Goal: Communication & Community: Answer question/provide support

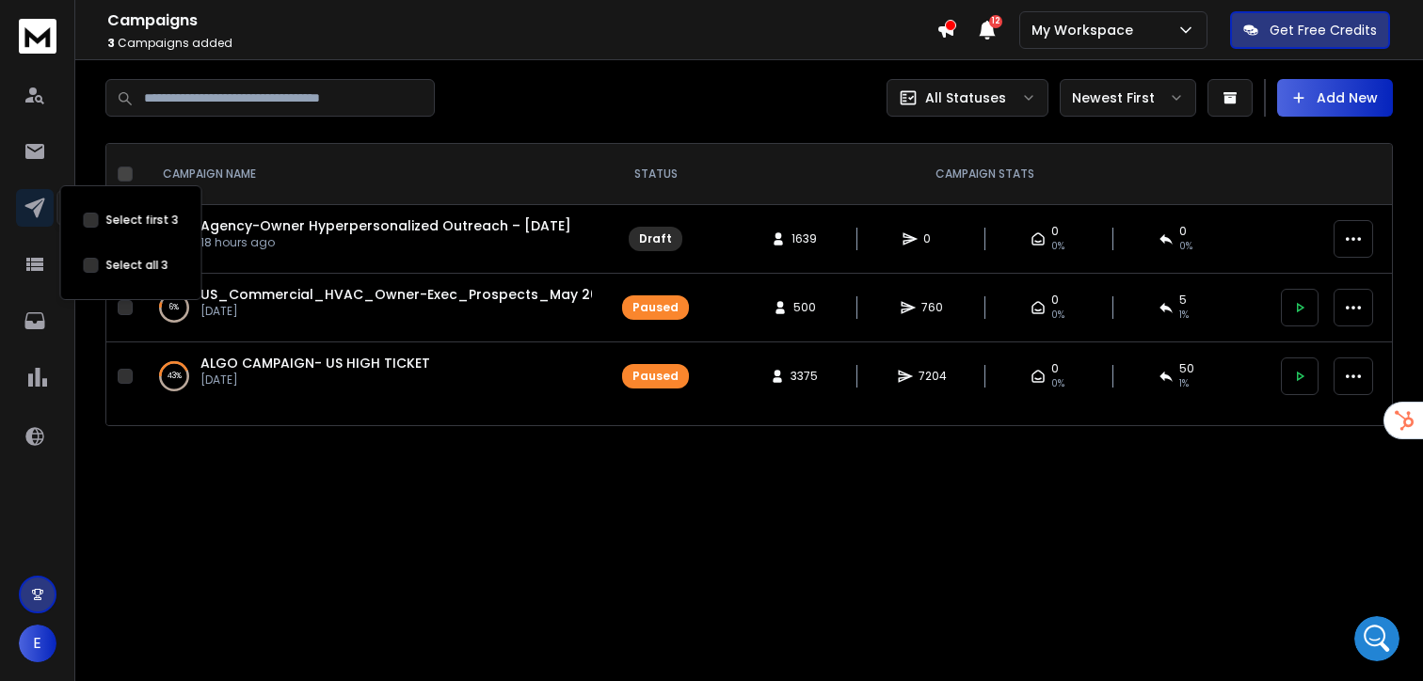
scroll to position [33006, 0]
click at [35, 273] on icon at bounding box center [35, 264] width 23 height 23
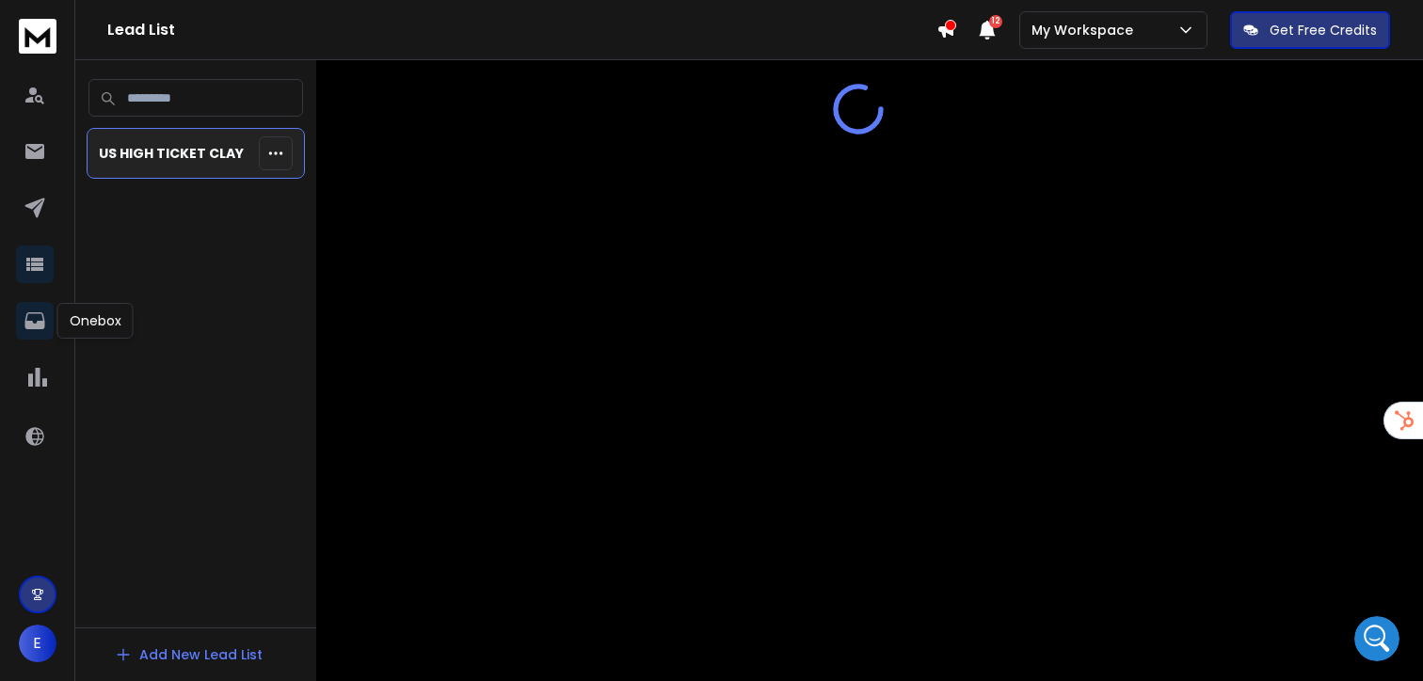
click at [39, 319] on icon at bounding box center [35, 321] width 23 height 23
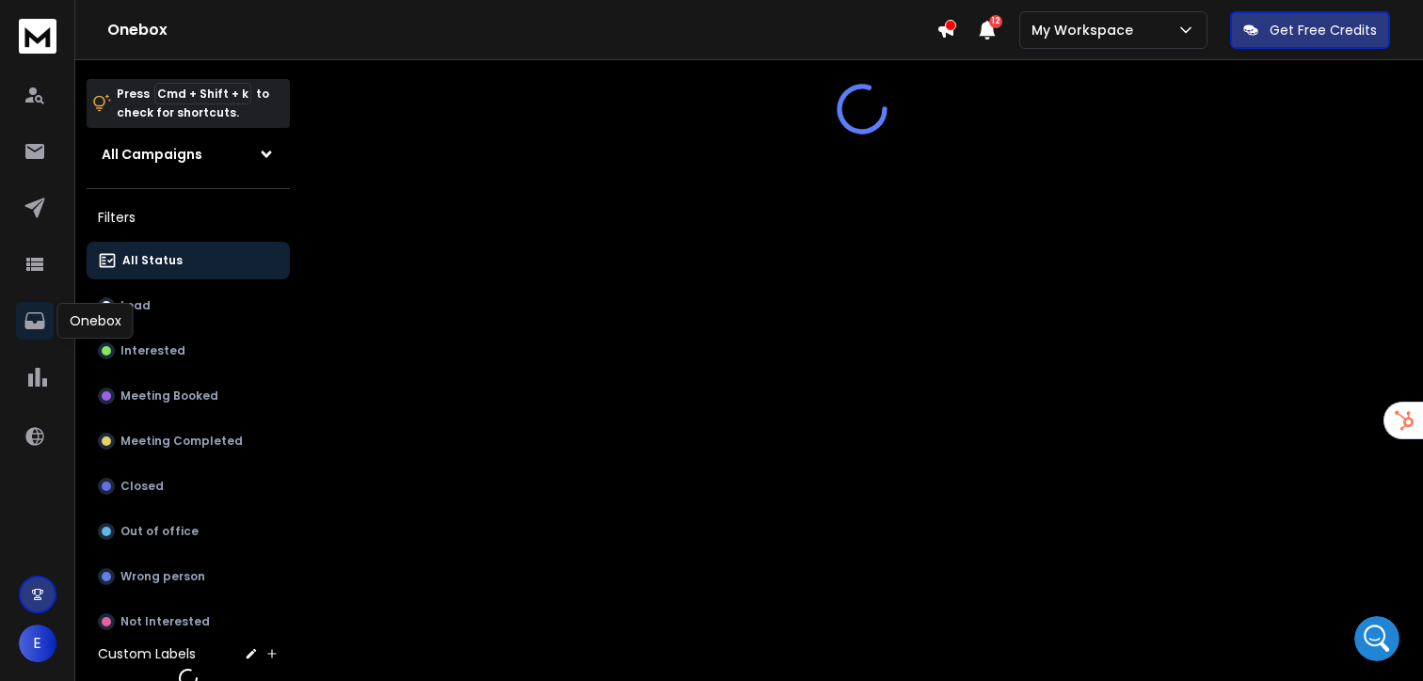
scroll to position [33093, 0]
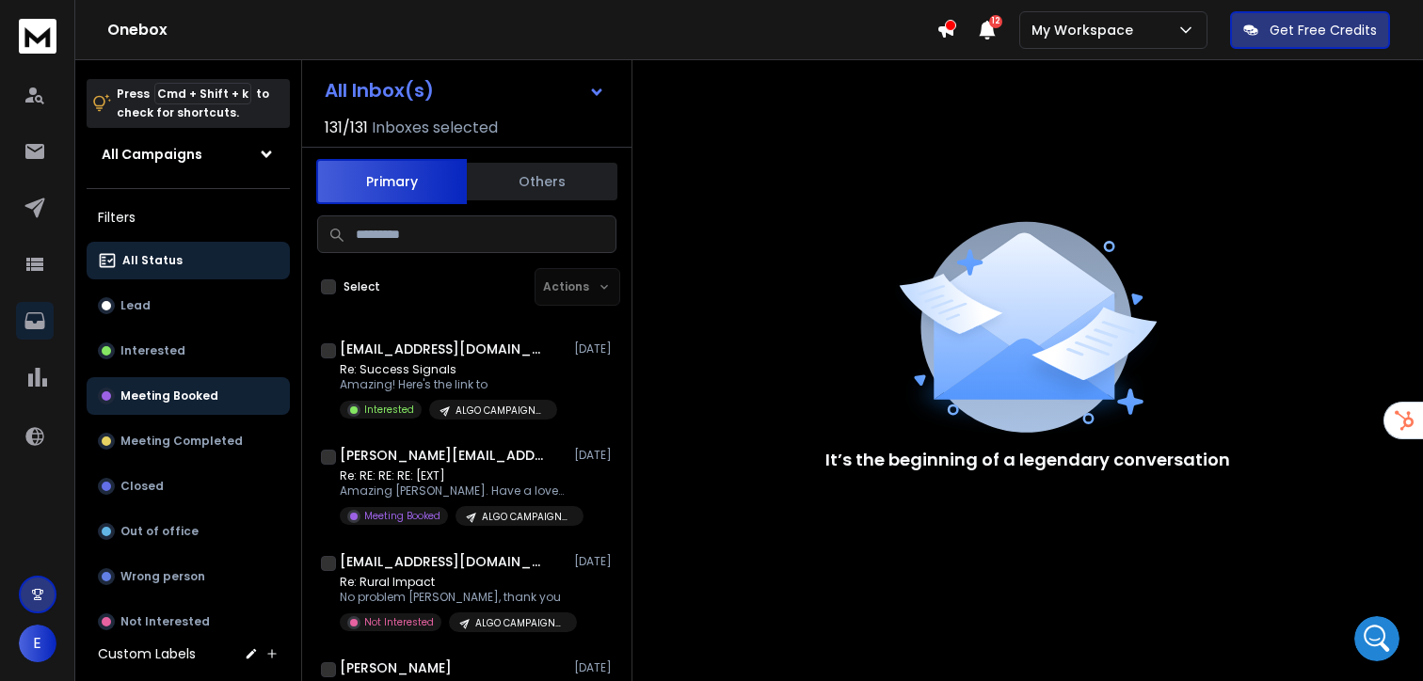
click at [167, 399] on p "Meeting Booked" at bounding box center [169, 396] width 98 height 15
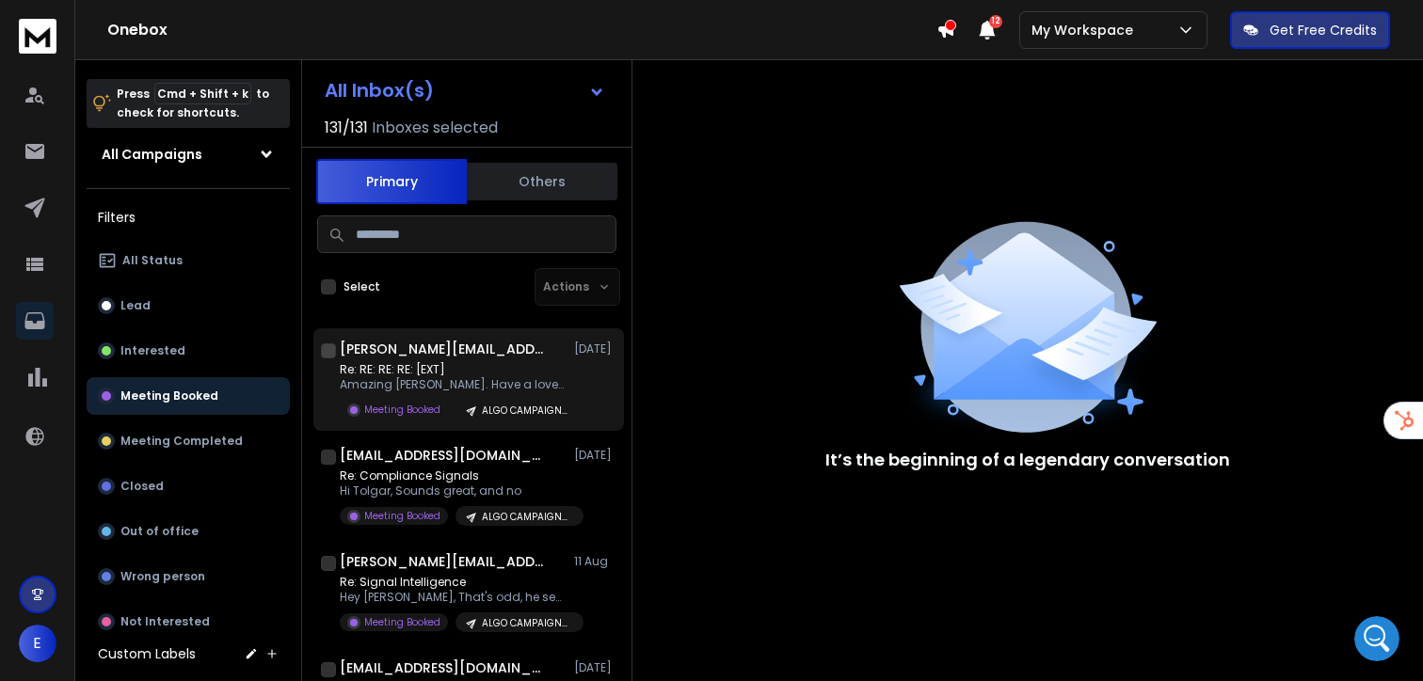
scroll to position [170, 0]
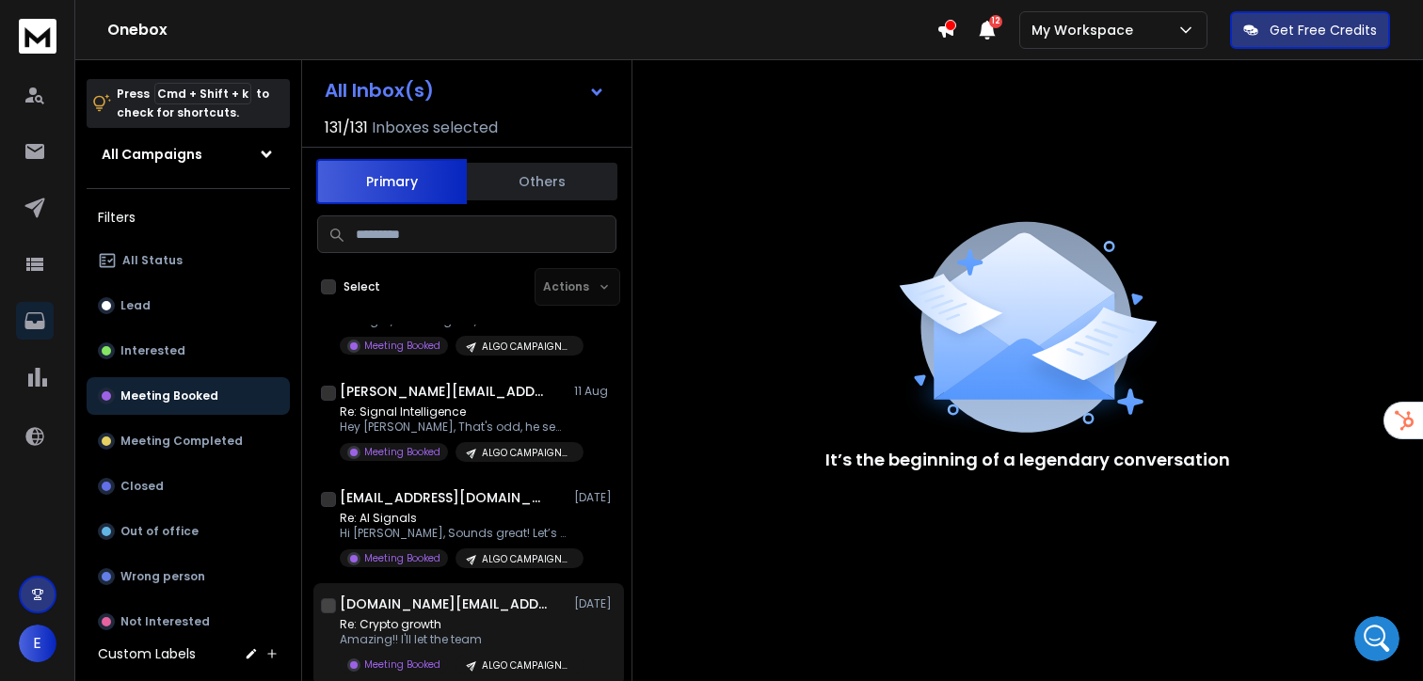
click at [477, 626] on p "Re: Crypto growth" at bounding box center [453, 624] width 226 height 15
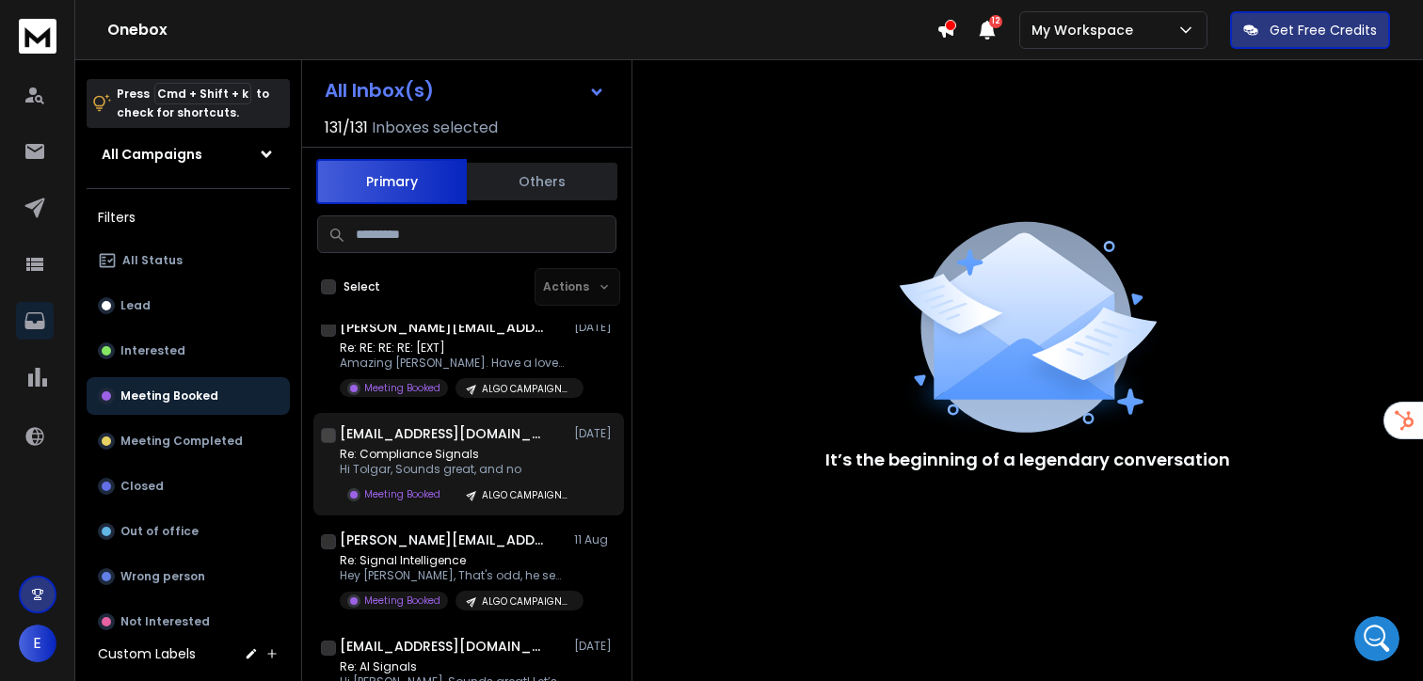
scroll to position [152, 0]
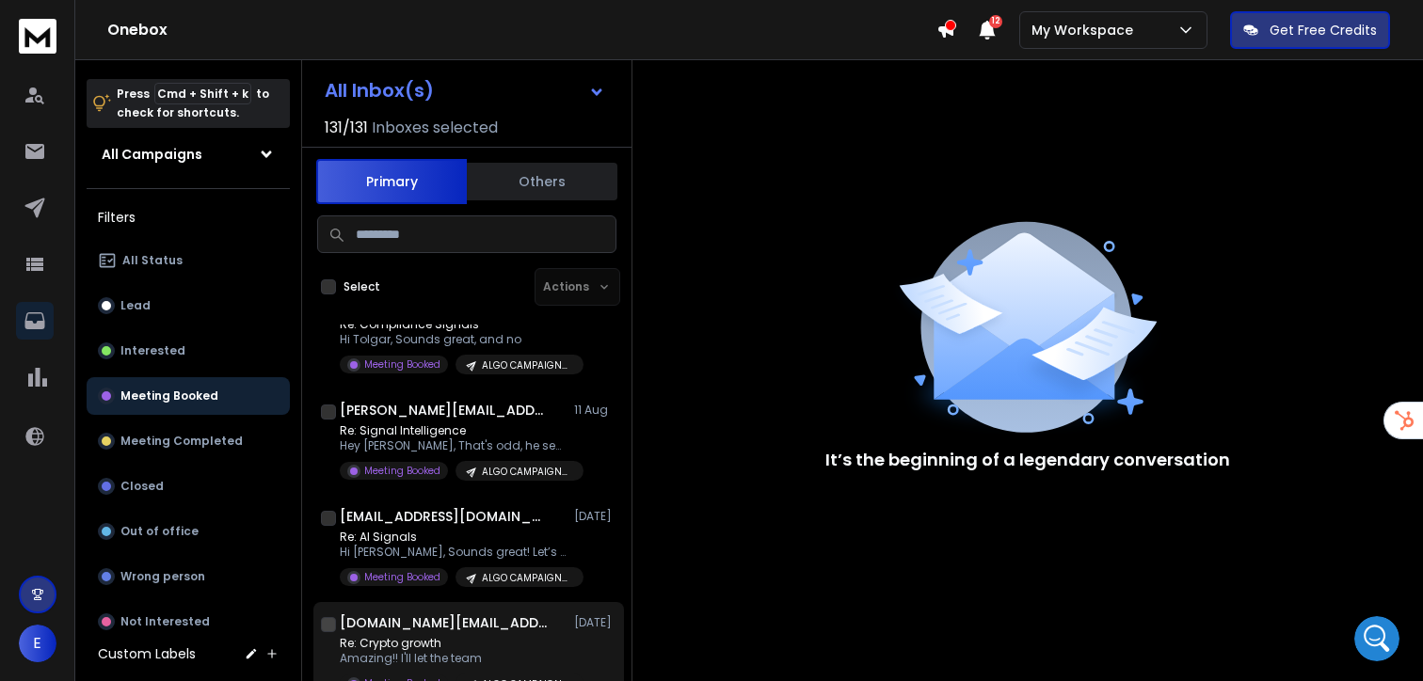
click at [445, 624] on h1 "[DOMAIN_NAME][EMAIL_ADDRESS][DOMAIN_NAME]" at bounding box center [443, 623] width 207 height 19
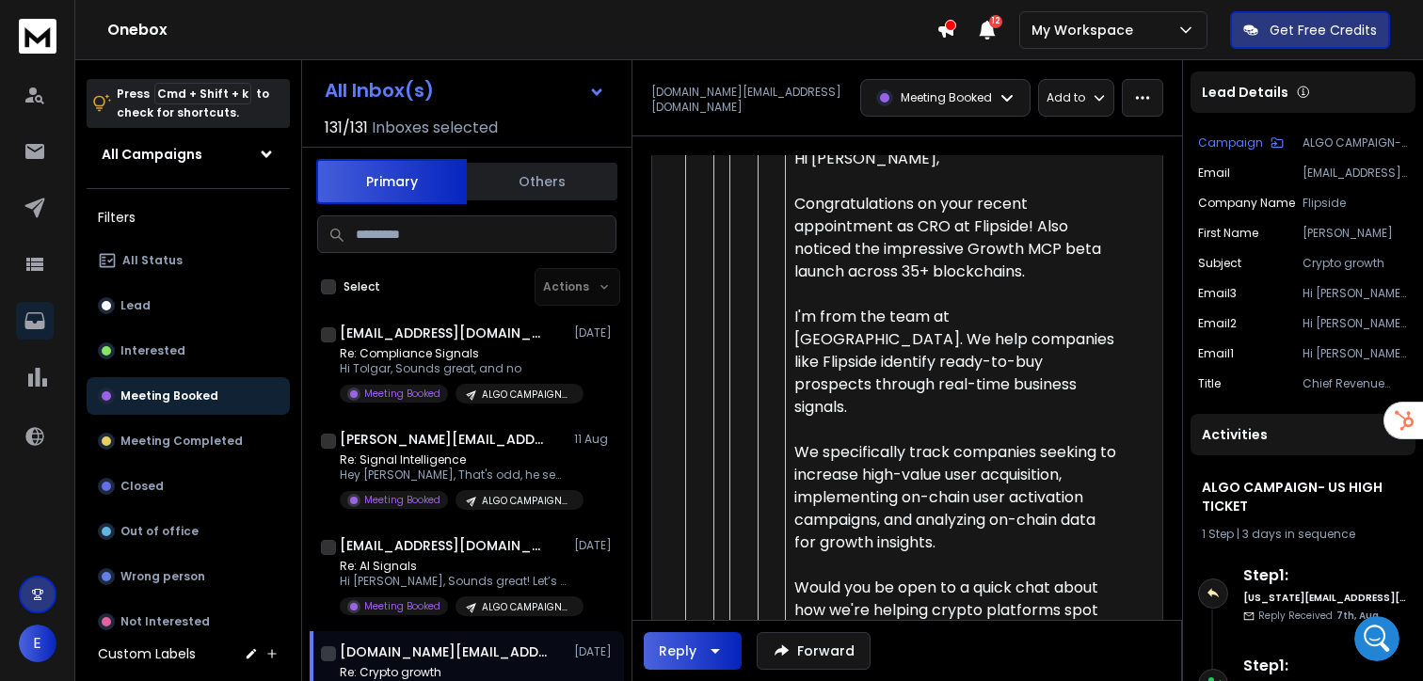
scroll to position [2356, 0]
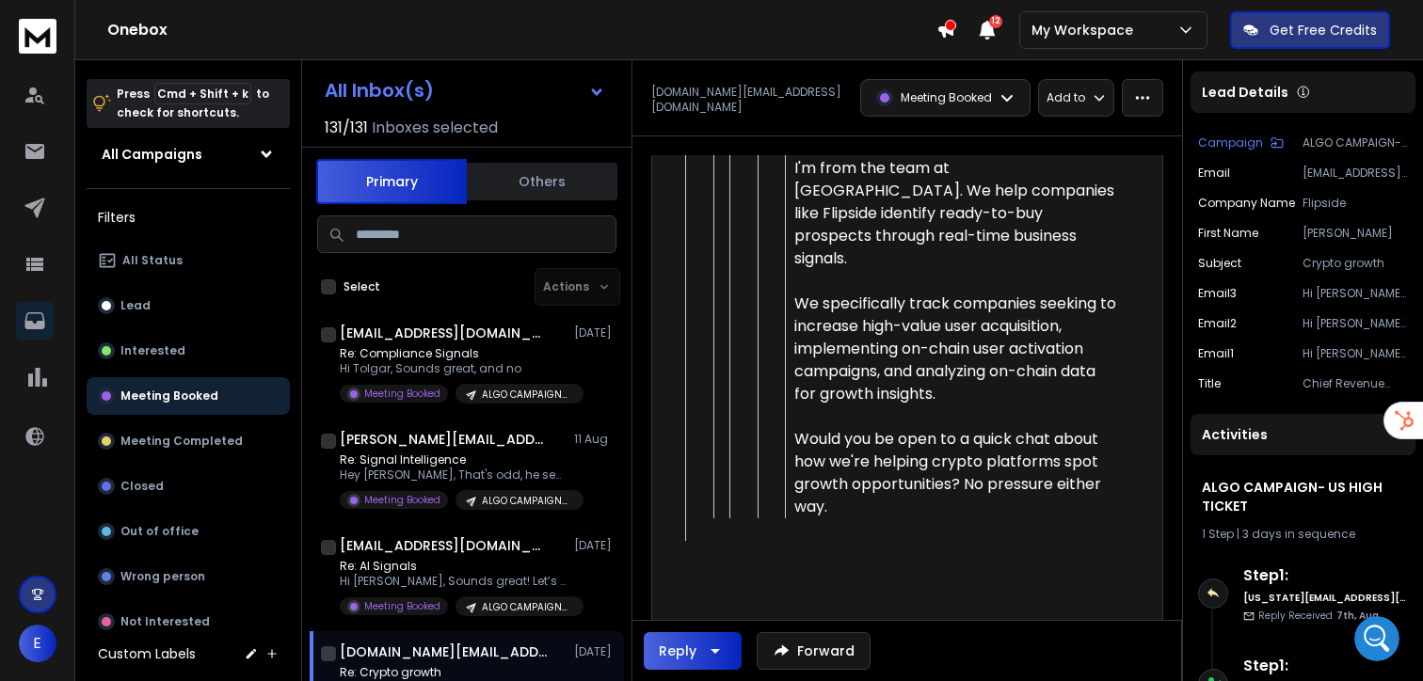
click at [893, 651] on p "View all 5 replies" at bounding box center [918, 658] width 93 height 15
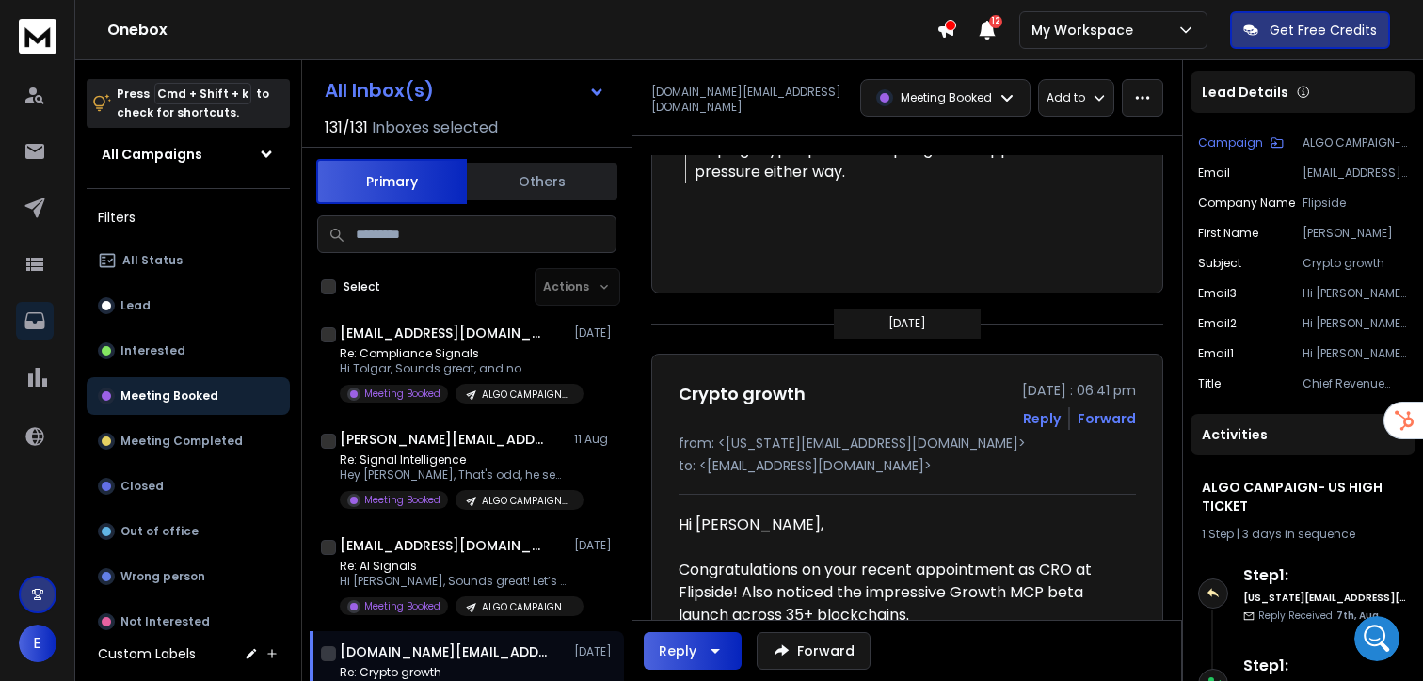
scroll to position [10610, 0]
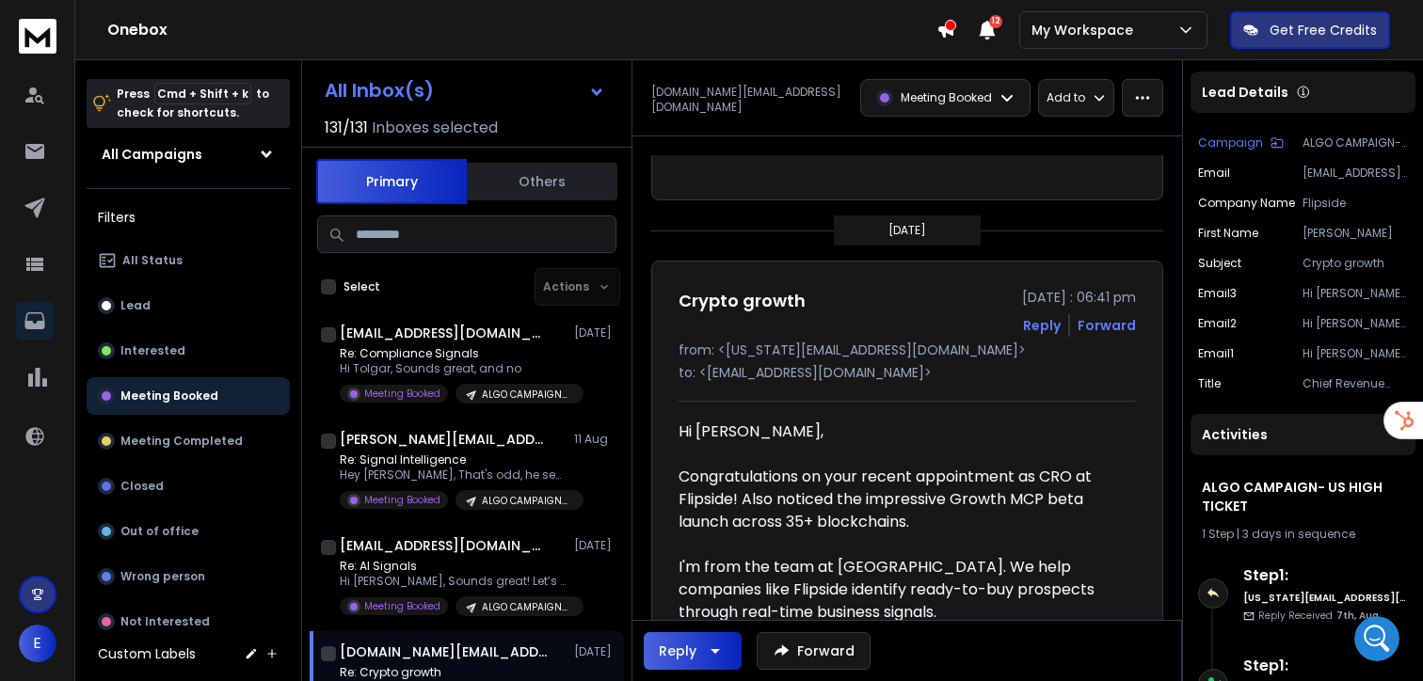
click at [721, 421] on div "Hi [PERSON_NAME], Congratulations on your recent appointment as CRO at Flipside…" at bounding box center [906, 643] width 457 height 444
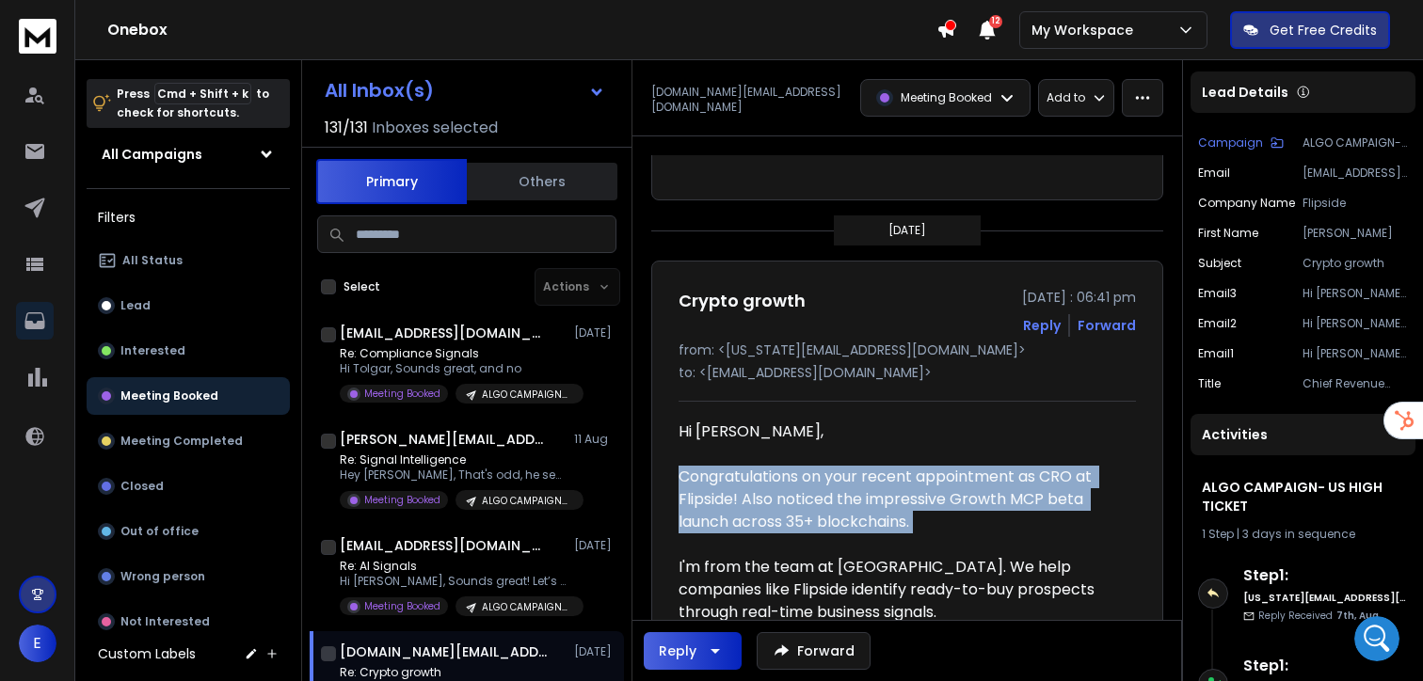
click at [721, 421] on div "Hi [PERSON_NAME], Congratulations on your recent appointment as CRO at Flipside…" at bounding box center [906, 643] width 457 height 444
click at [746, 421] on div "Hi [PERSON_NAME], Congratulations on your recent appointment as CRO at Flipside…" at bounding box center [906, 643] width 457 height 444
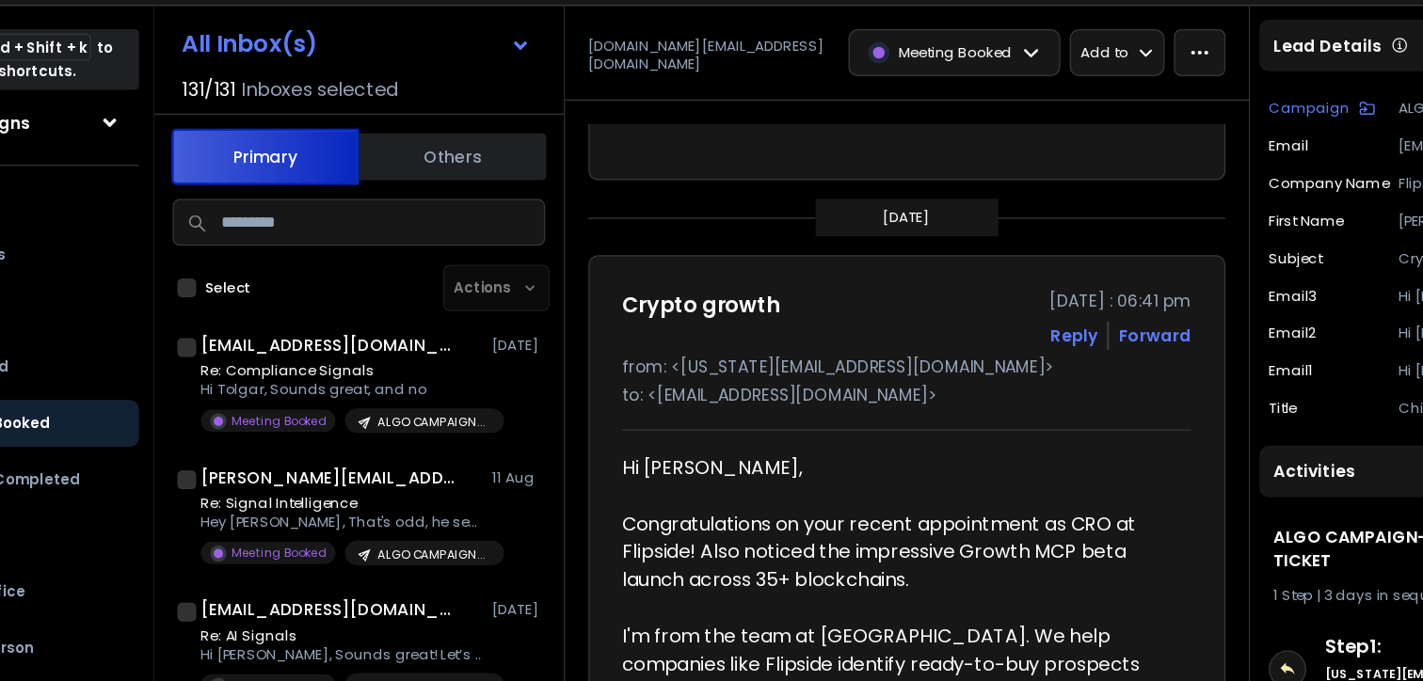
click at [910, 421] on div "Hi [PERSON_NAME], Congratulations on your recent appointment as CRO at Flipside…" at bounding box center [906, 643] width 457 height 444
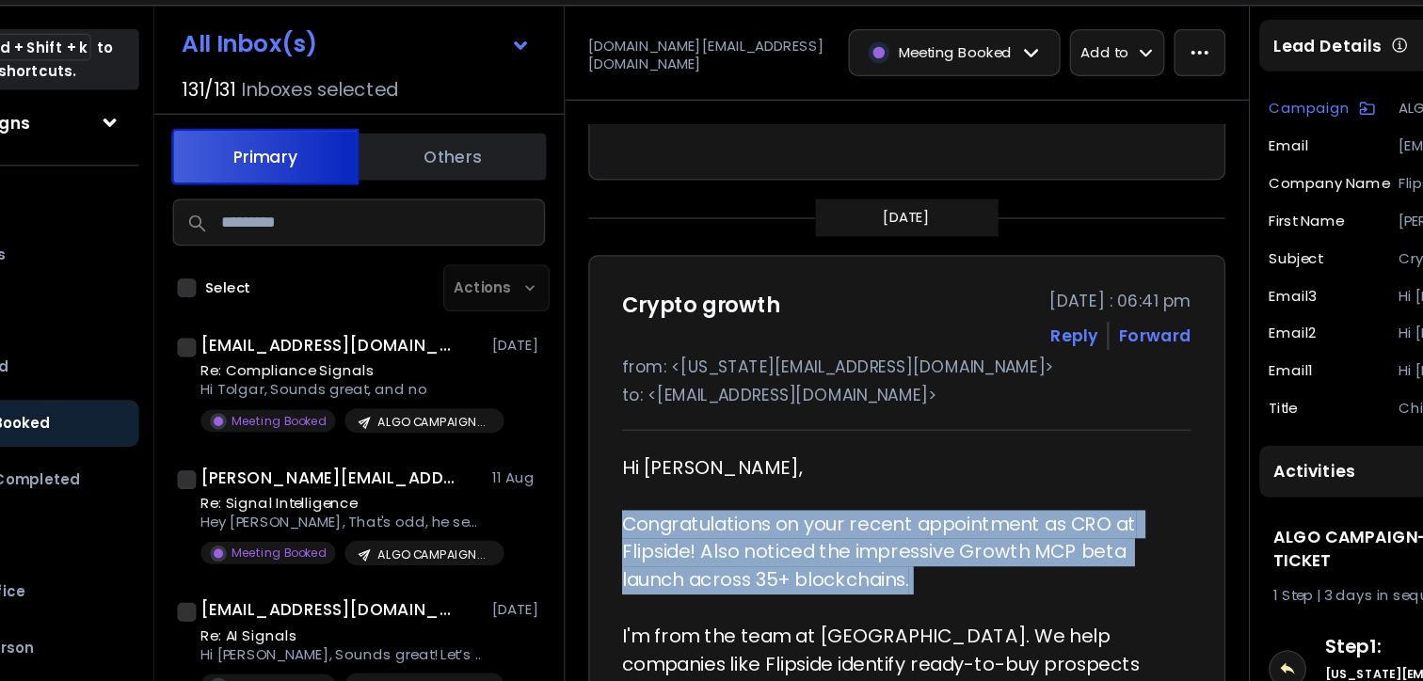
click at [910, 421] on div "Hi [PERSON_NAME], Congratulations on your recent appointment as CRO at Flipside…" at bounding box center [906, 643] width 457 height 444
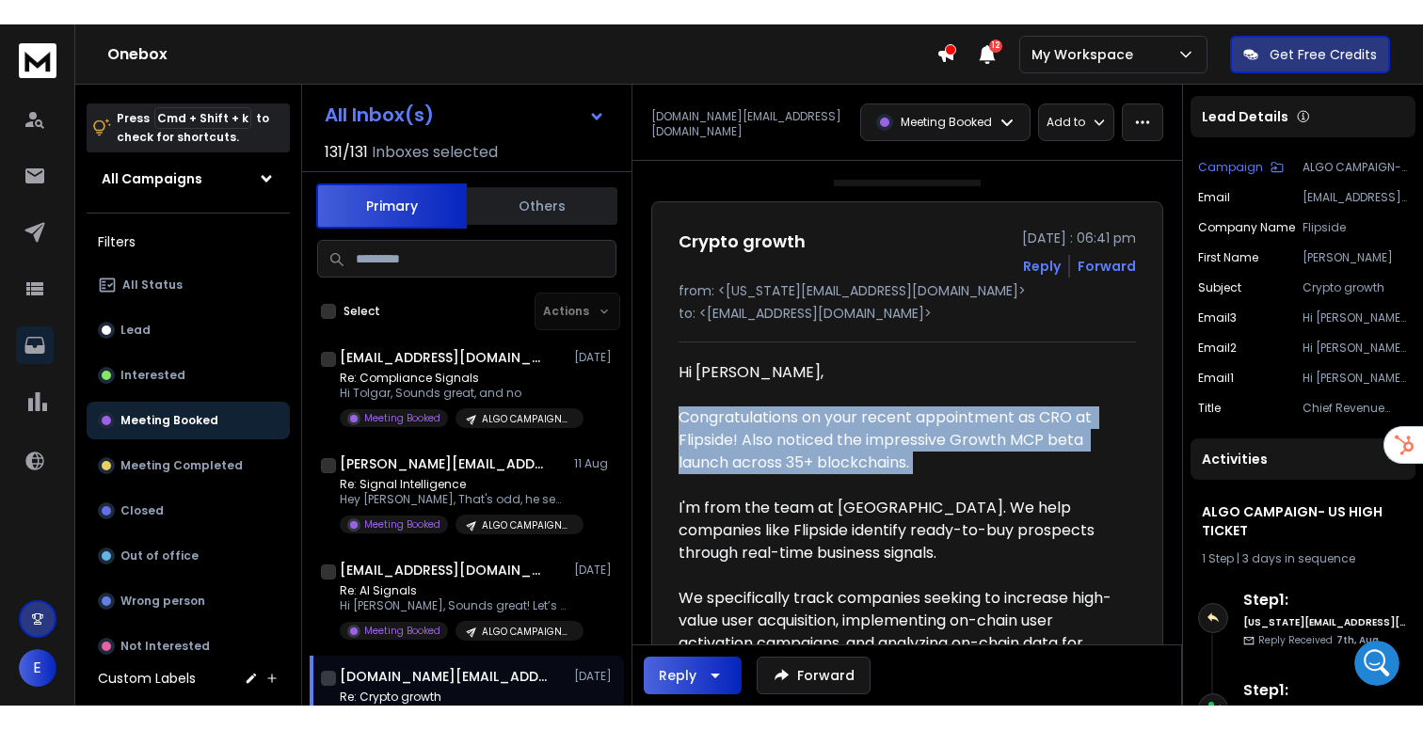
scroll to position [10700, 0]
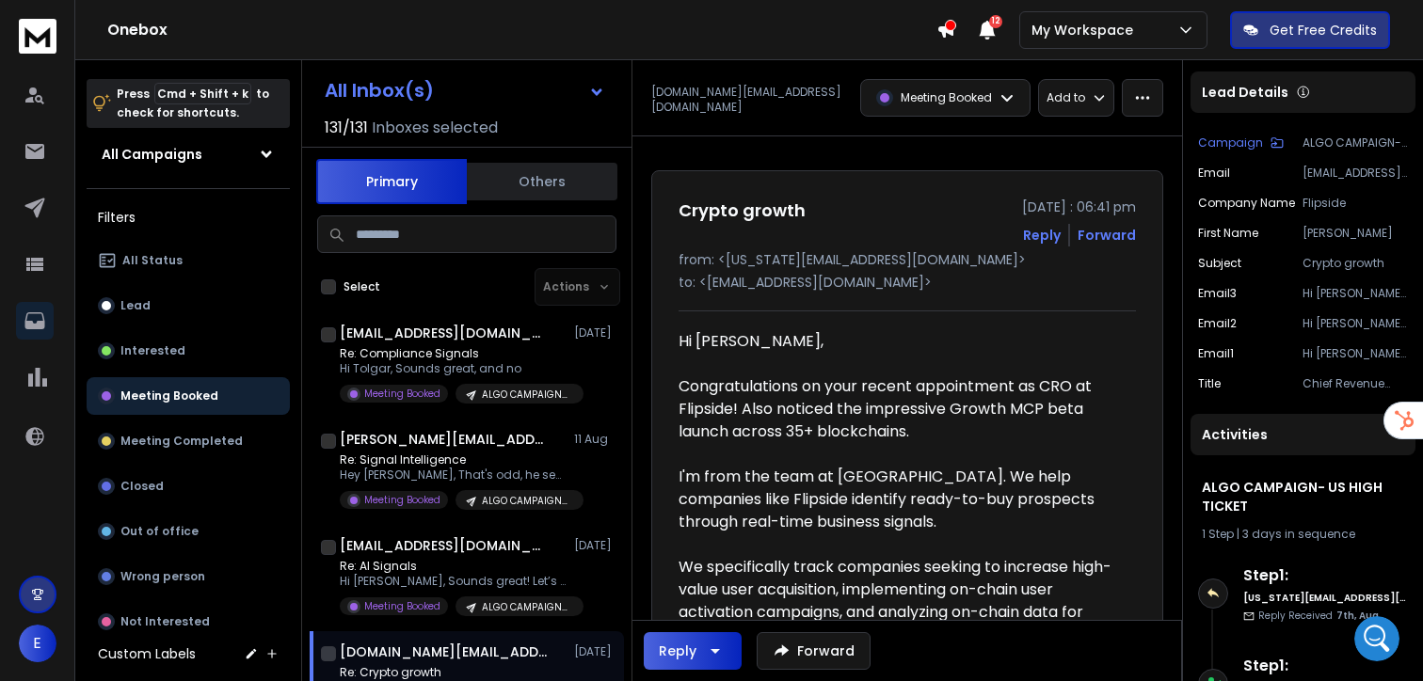
click at [712, 330] on div "Hi [PERSON_NAME], Congratulations on your recent appointment as CRO at Flipside…" at bounding box center [906, 552] width 457 height 444
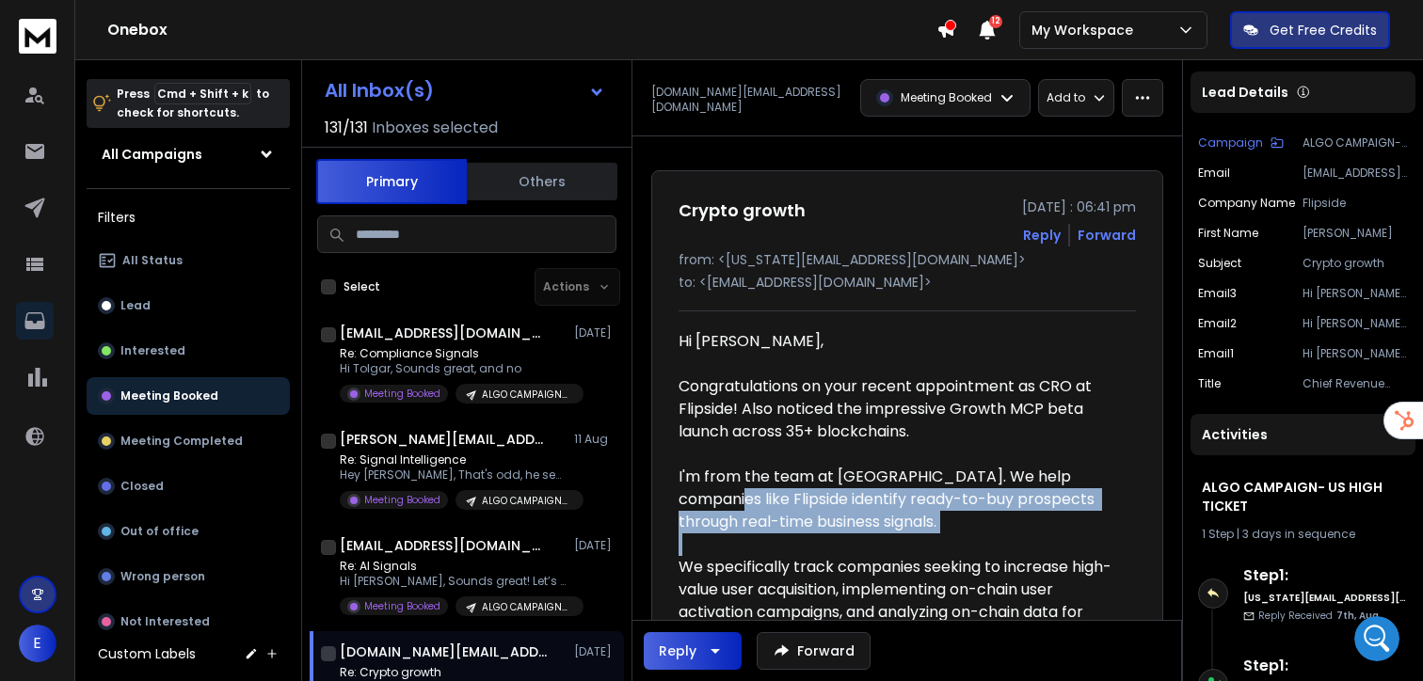
drag, startPoint x: 712, startPoint y: 297, endPoint x: 1019, endPoint y: 324, distance: 307.9
click at [1021, 330] on div "Hi [PERSON_NAME], Congratulations on your recent appointment as CRO at Flipside…" at bounding box center [906, 552] width 457 height 444
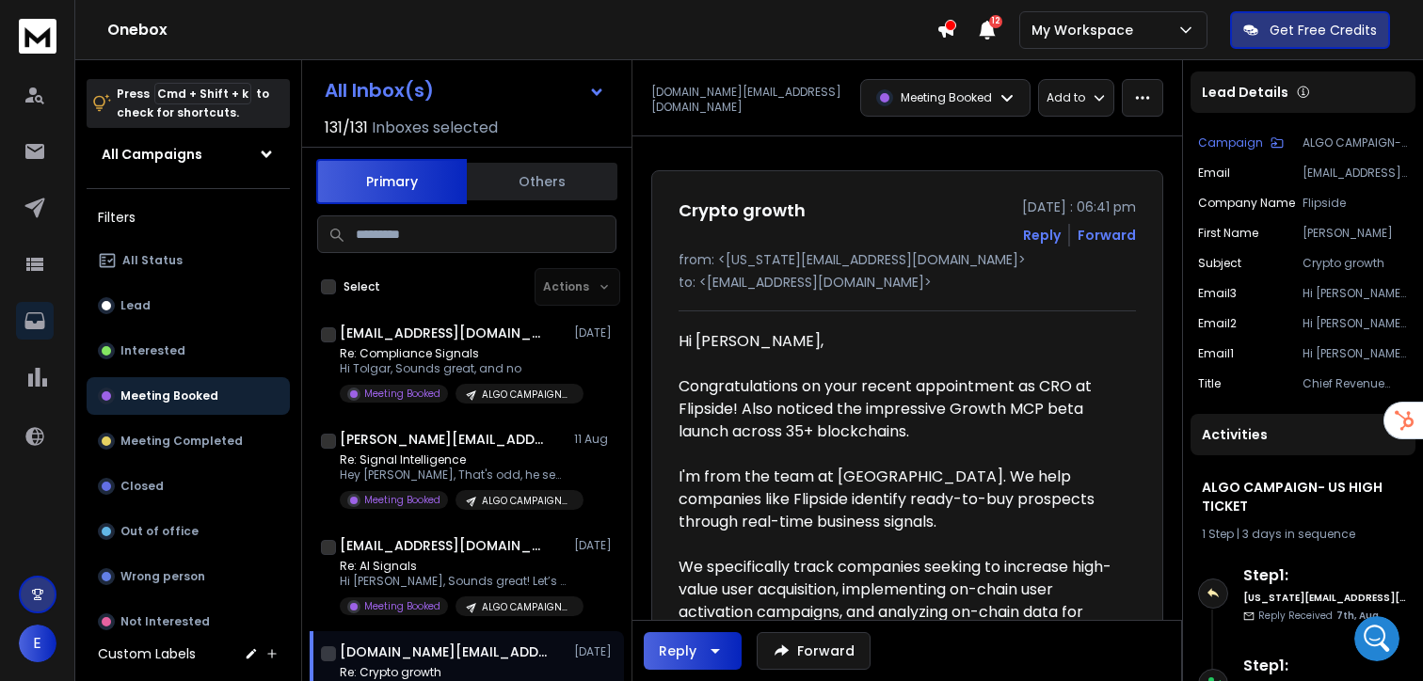
click at [948, 359] on div "Hi [PERSON_NAME], Congratulations on your recent appointment as CRO at Flipside…" at bounding box center [906, 552] width 457 height 444
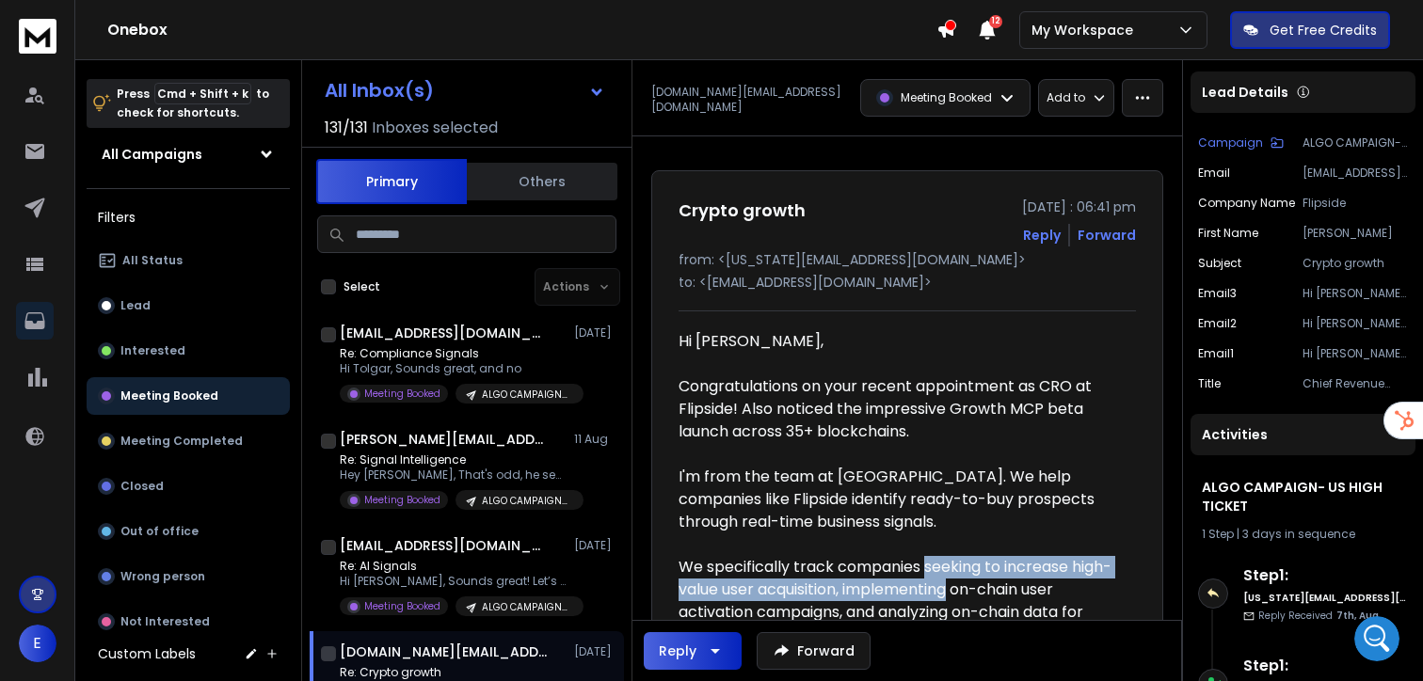
drag, startPoint x: 948, startPoint y: 359, endPoint x: 951, endPoint y: 379, distance: 20.1
click at [951, 379] on div "Hi [PERSON_NAME], Congratulations on your recent appointment as CRO at Flipside…" at bounding box center [906, 552] width 457 height 444
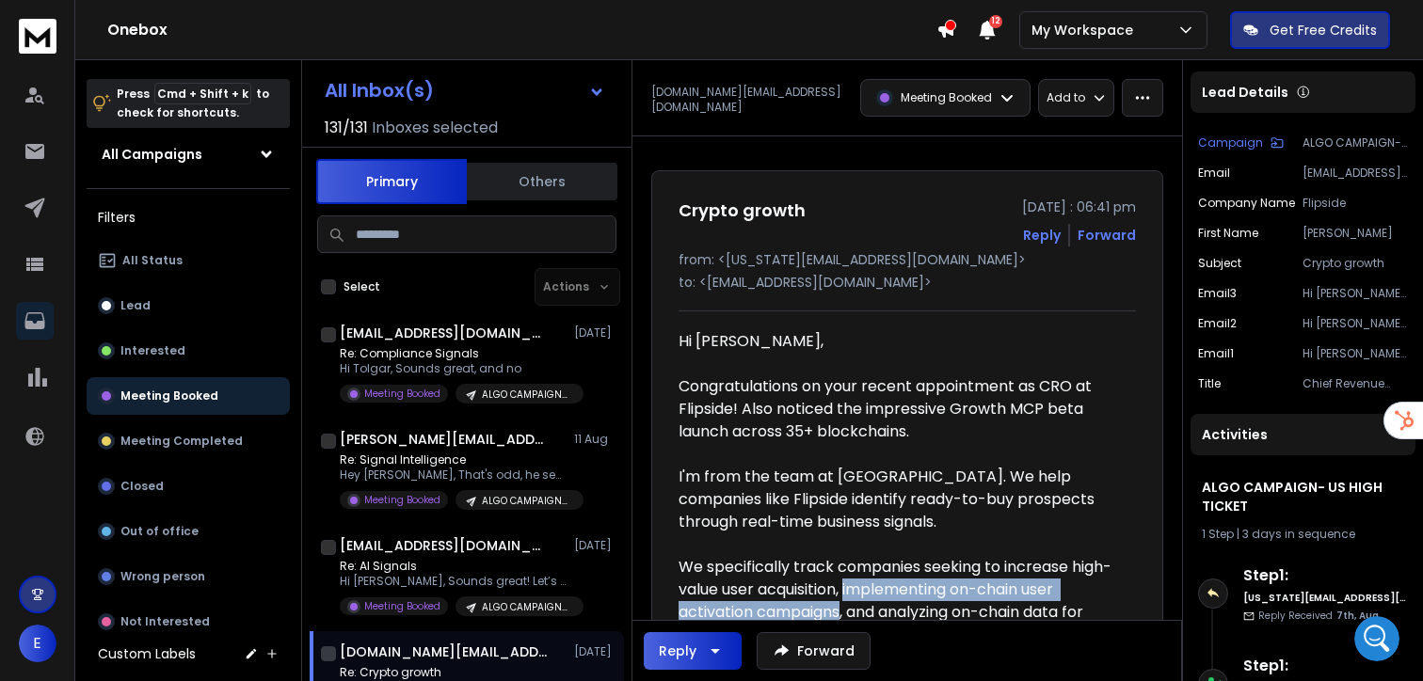
drag, startPoint x: 951, startPoint y: 379, endPoint x: 799, endPoint y: 402, distance: 154.1
click at [799, 401] on div "Hi [PERSON_NAME], Congratulations on your recent appointment as CRO at Flipside…" at bounding box center [906, 552] width 457 height 444
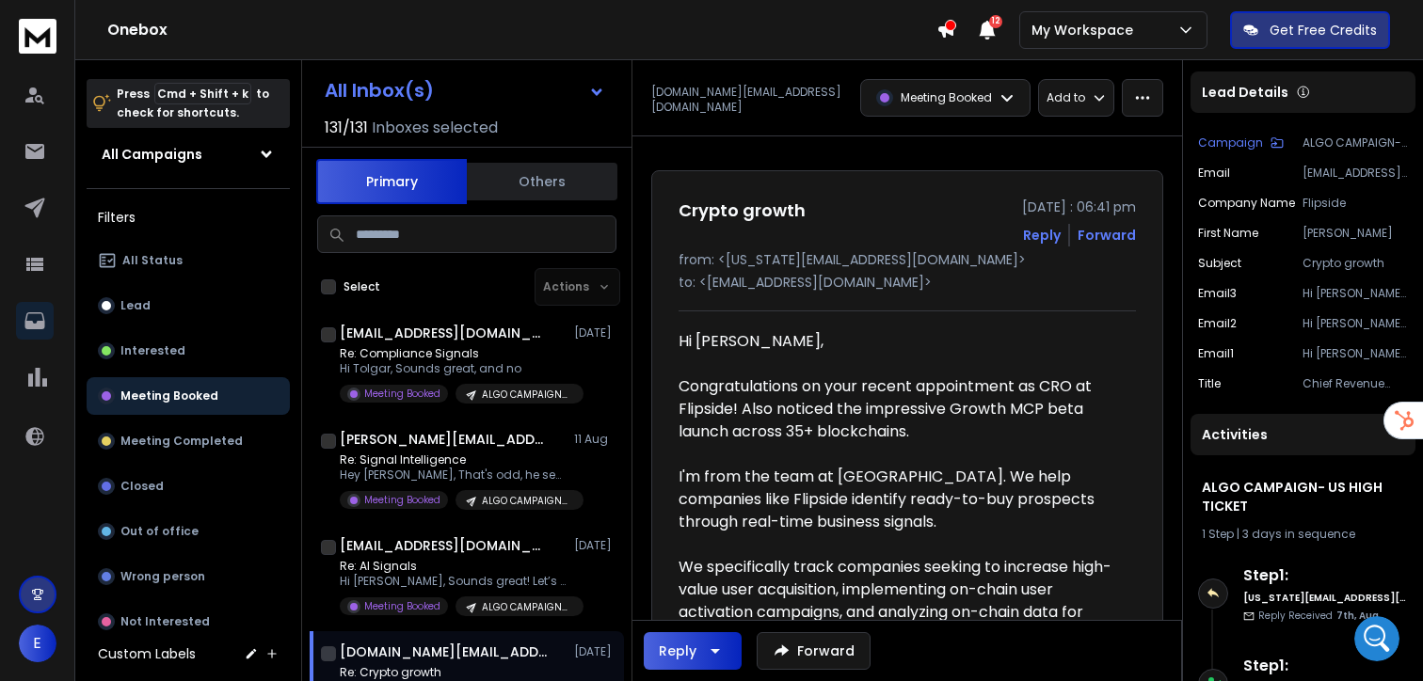
click at [932, 388] on div "Hi [PERSON_NAME], Congratulations on your recent appointment as CRO at Flipside…" at bounding box center [906, 552] width 457 height 444
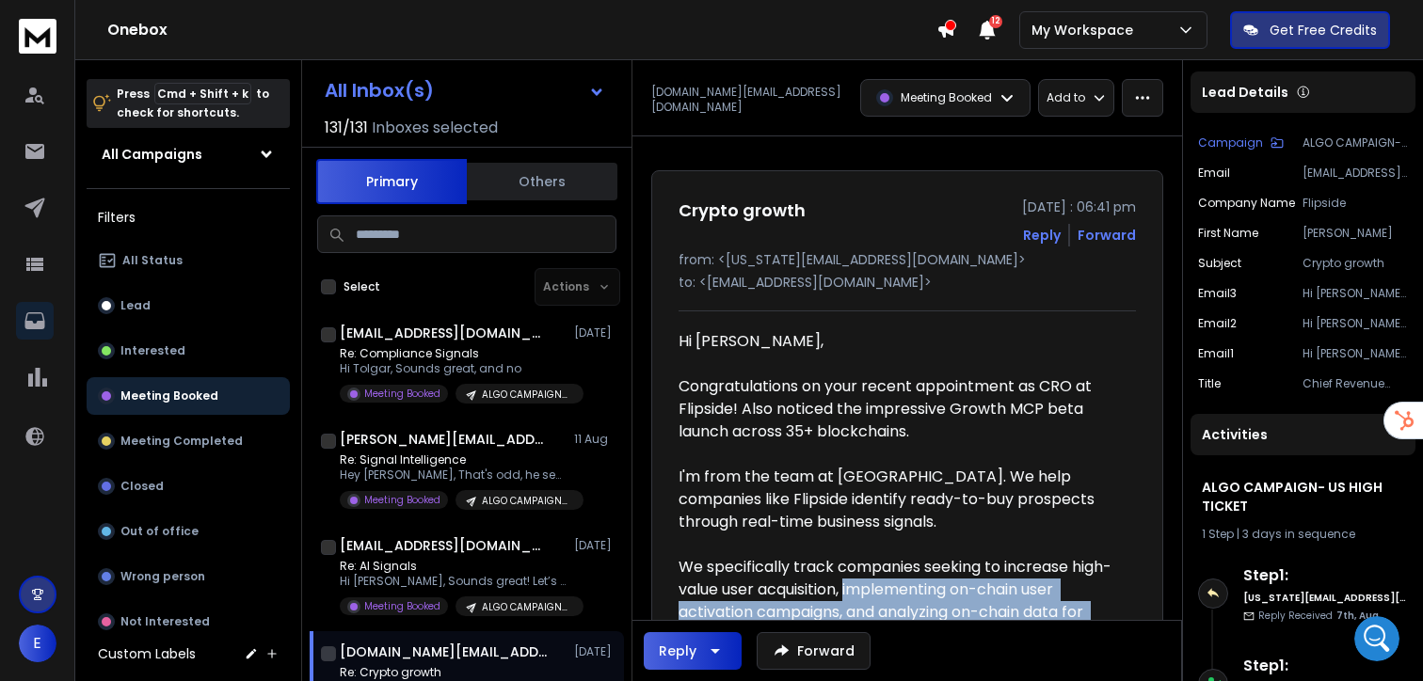
drag, startPoint x: 932, startPoint y: 388, endPoint x: 756, endPoint y: 432, distance: 181.4
click at [756, 432] on div "Hi [PERSON_NAME], Congratulations on your recent appointment as CRO at Flipside…" at bounding box center [906, 552] width 457 height 444
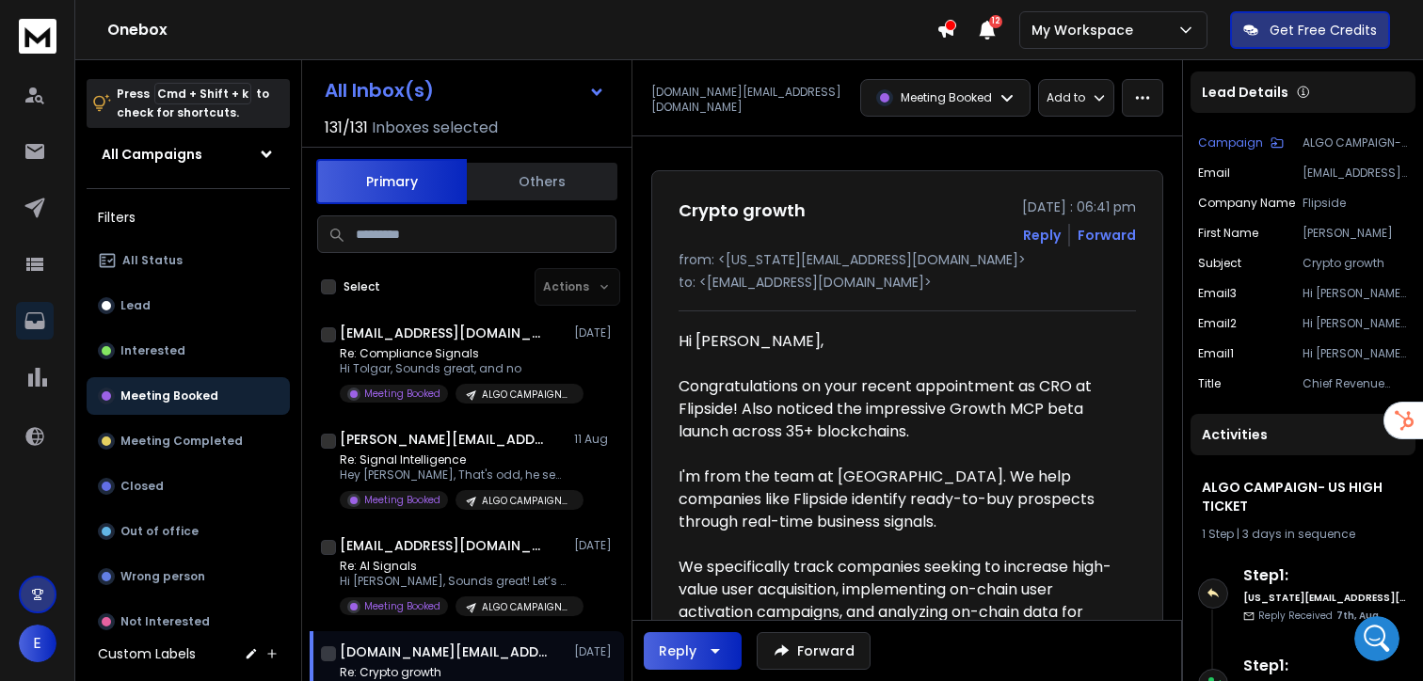
click at [756, 432] on div "Hi [PERSON_NAME], Congratulations on your recent appointment as CRO at Flipside…" at bounding box center [906, 552] width 457 height 444
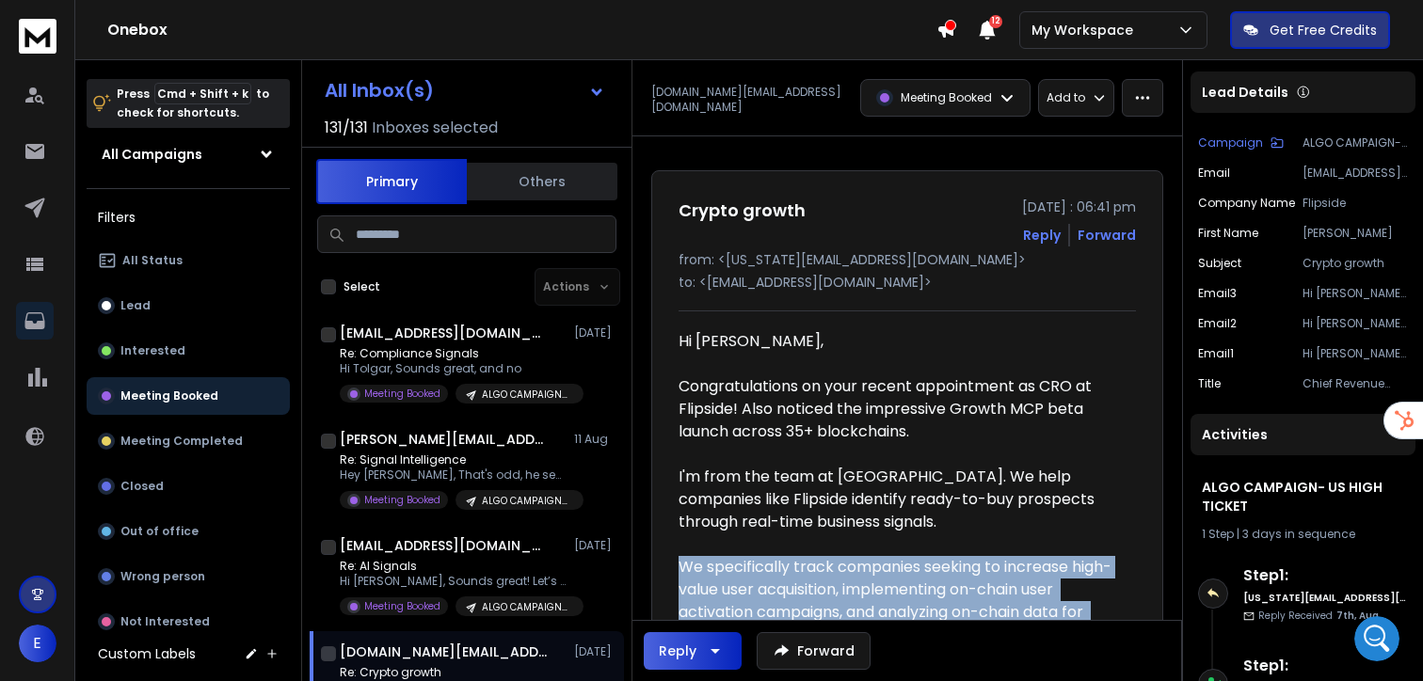
click at [756, 432] on div "Hi [PERSON_NAME], Congratulations on your recent appointment as CRO at Flipside…" at bounding box center [906, 552] width 457 height 444
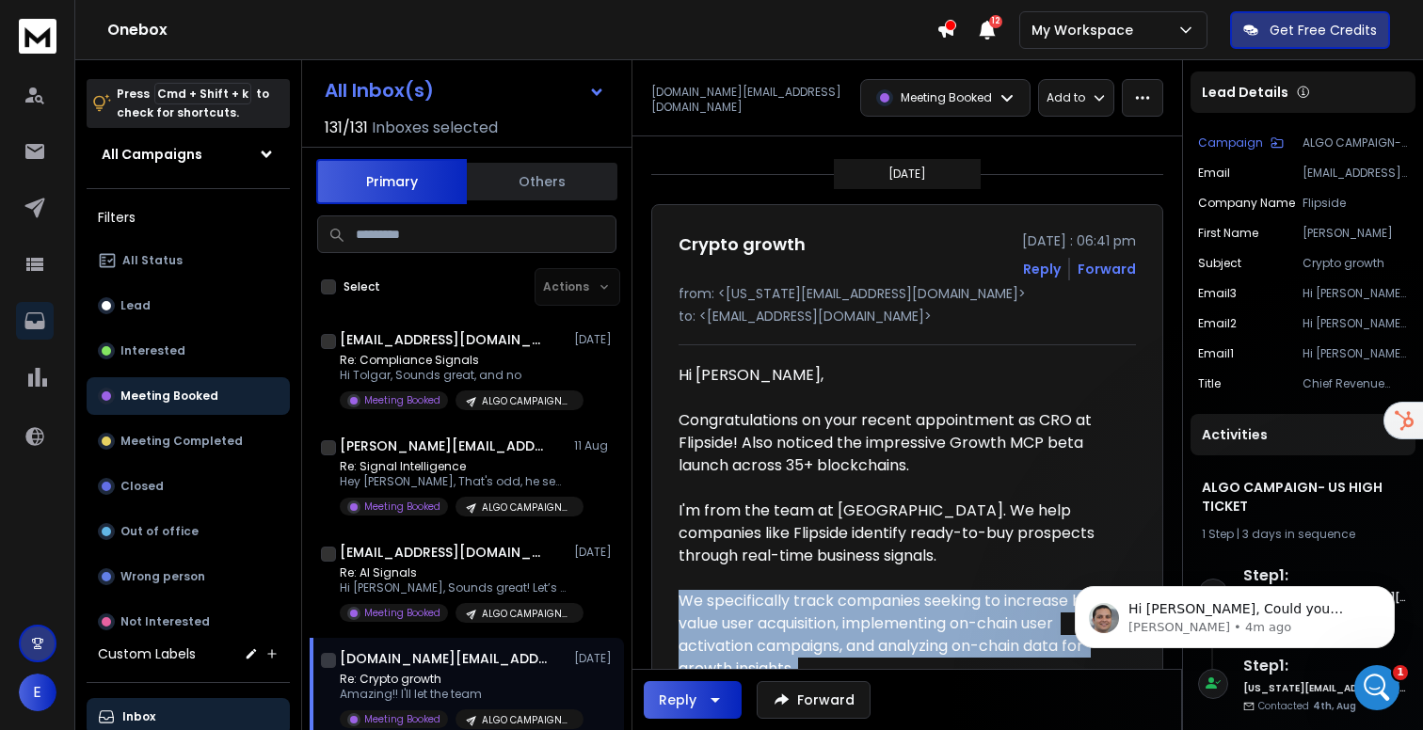
scroll to position [33201, 0]
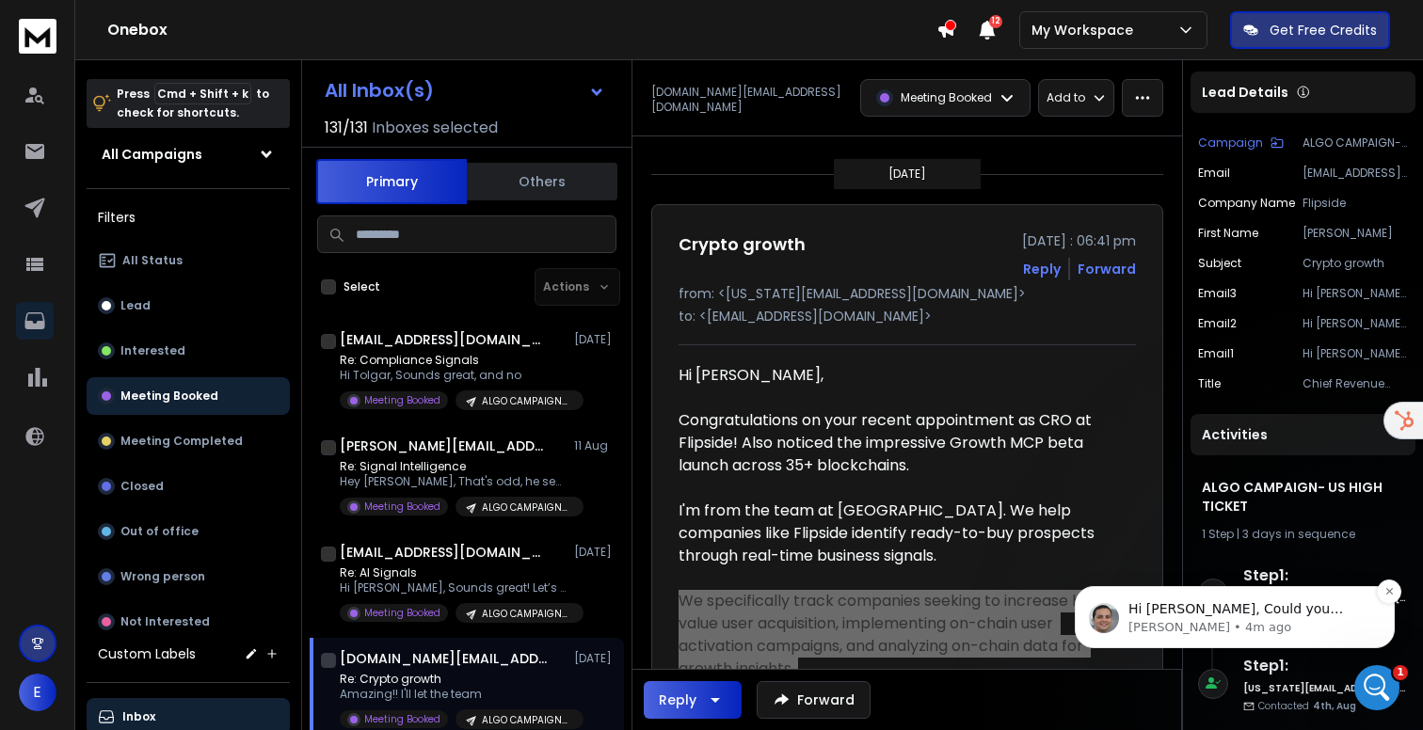
click at [1236, 613] on p "Hi [PERSON_NAME], Could you please clarify what exactly happened with your emai…" at bounding box center [1249, 609] width 243 height 19
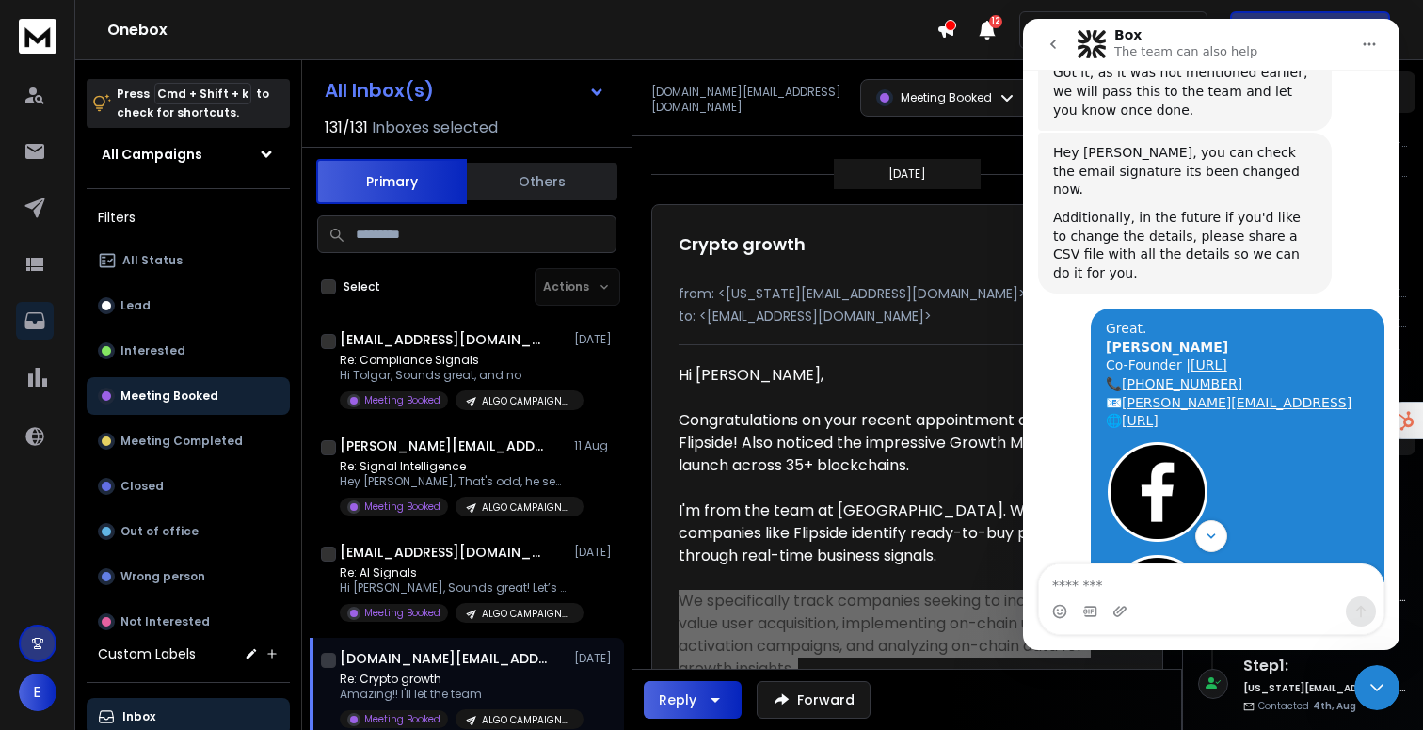
scroll to position [33232, 0]
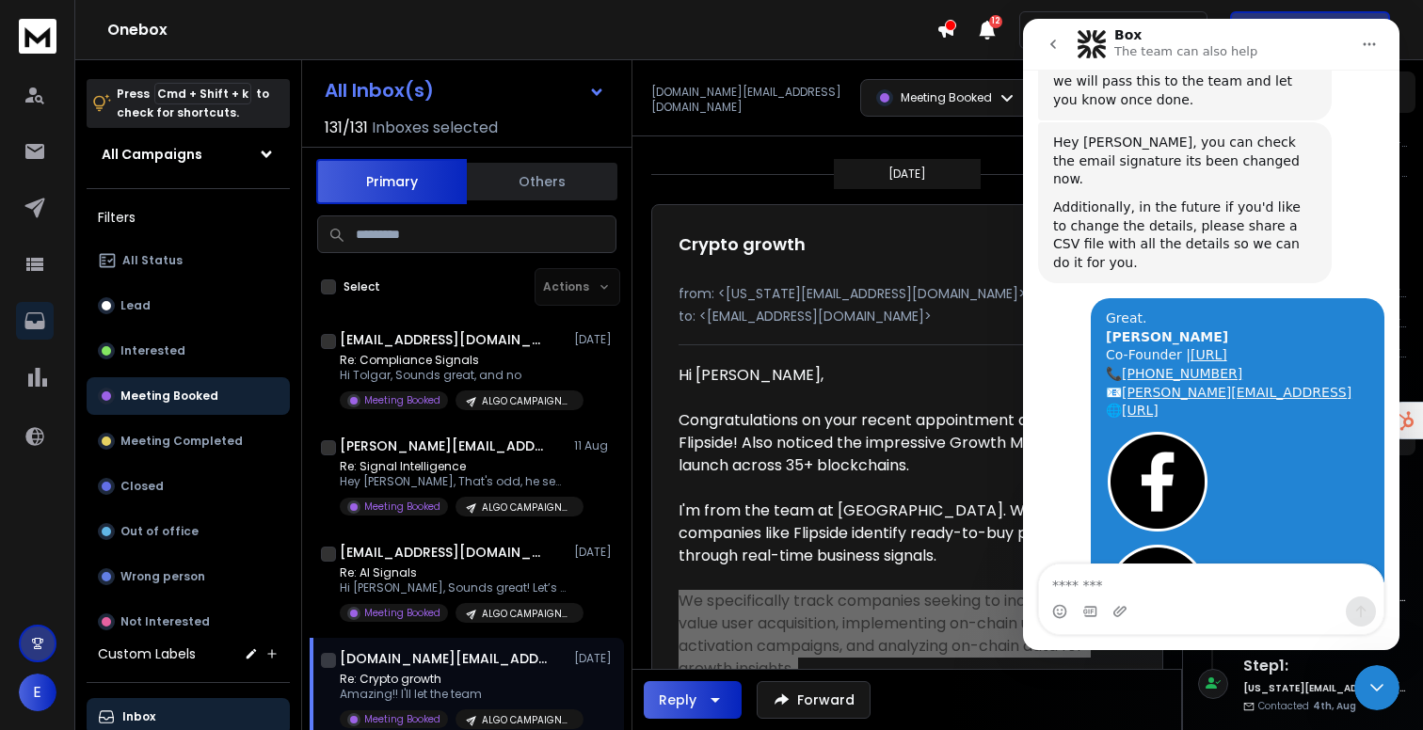
click at [1252, 583] on textarea "Message…" at bounding box center [1211, 581] width 344 height 32
type textarea "**********"
type textarea "*"
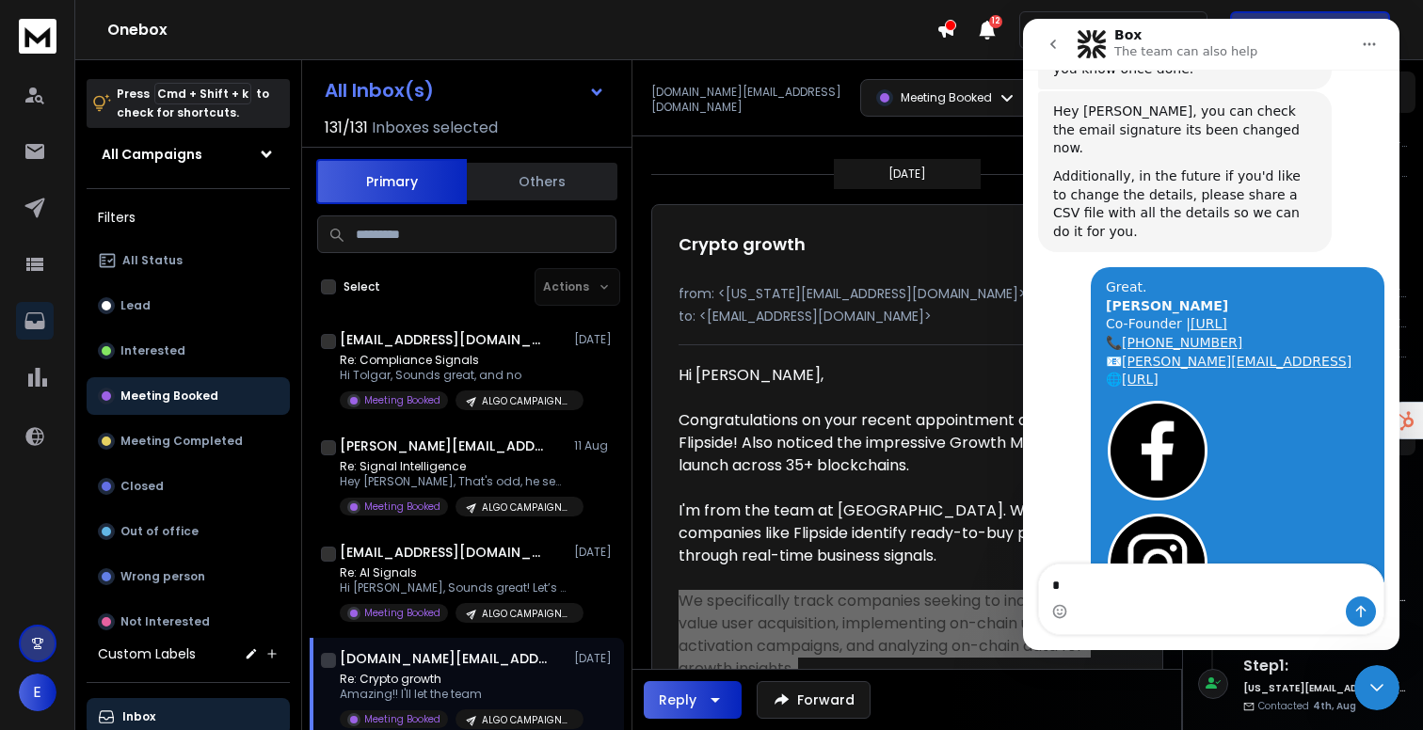
scroll to position [33275, 0]
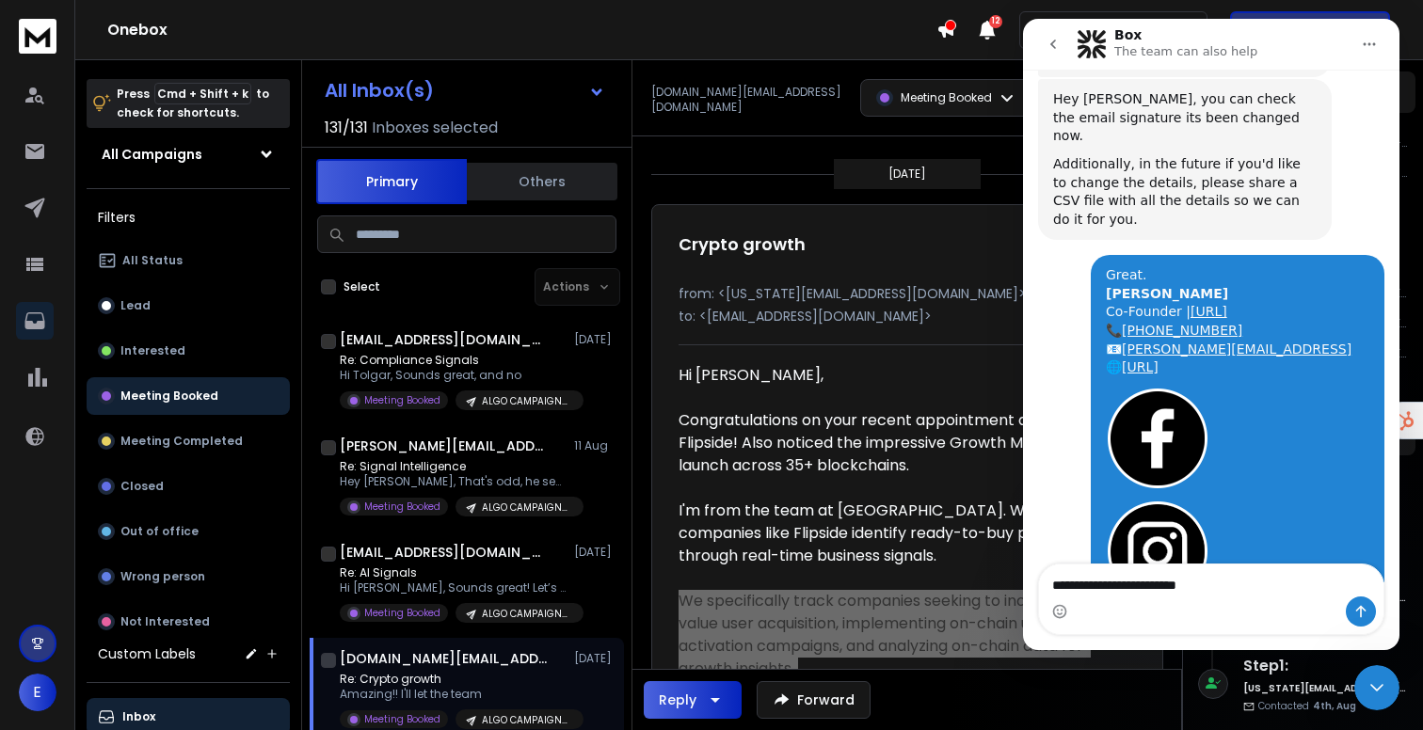
type textarea "**********"
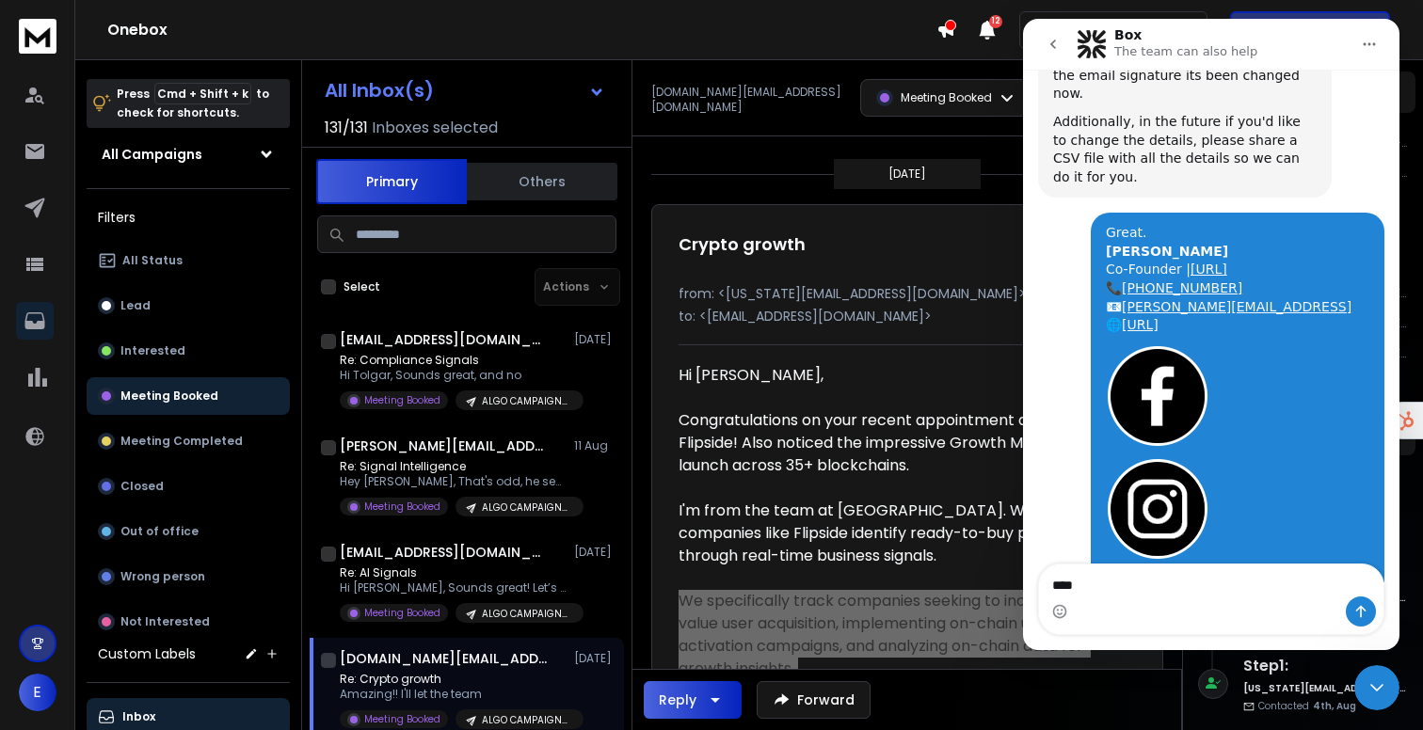
scroll to position [33319, 0]
type textarea "**********"
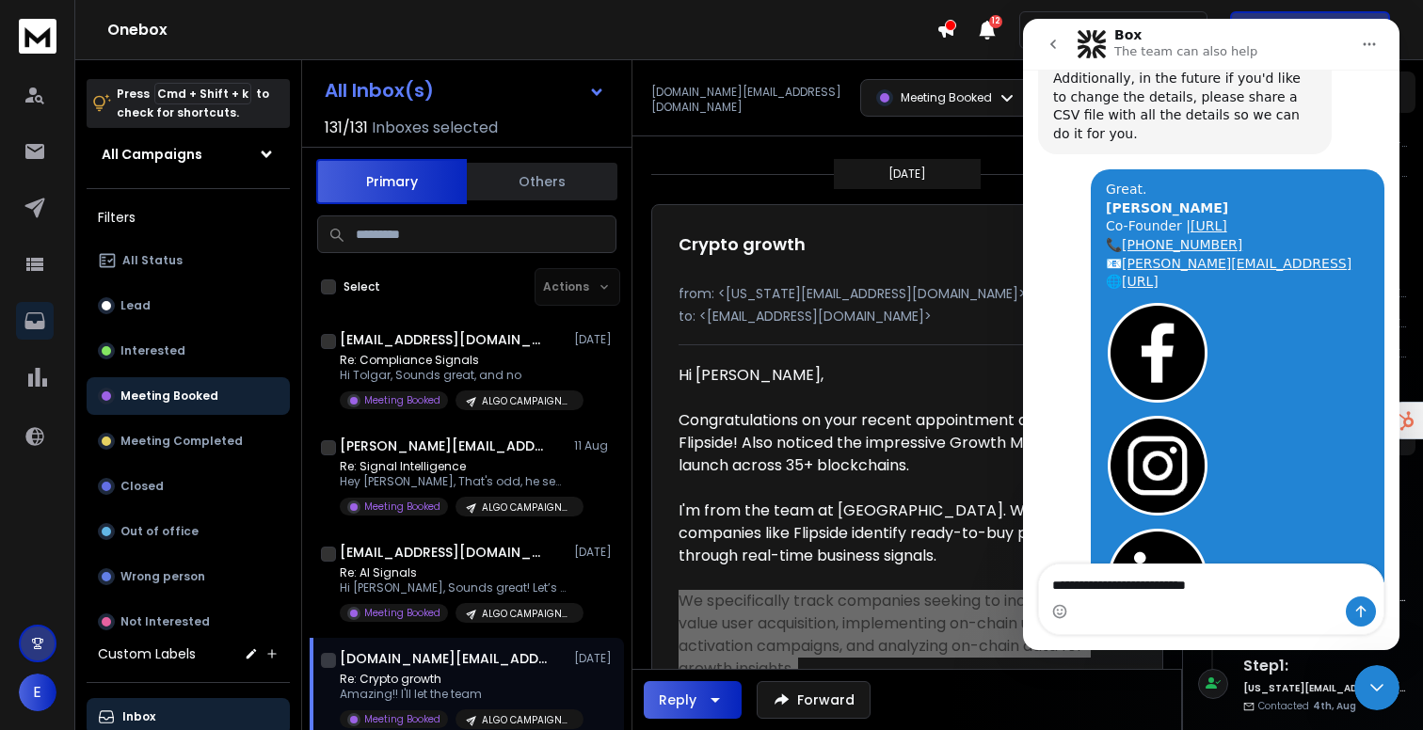
type textarea "**********"
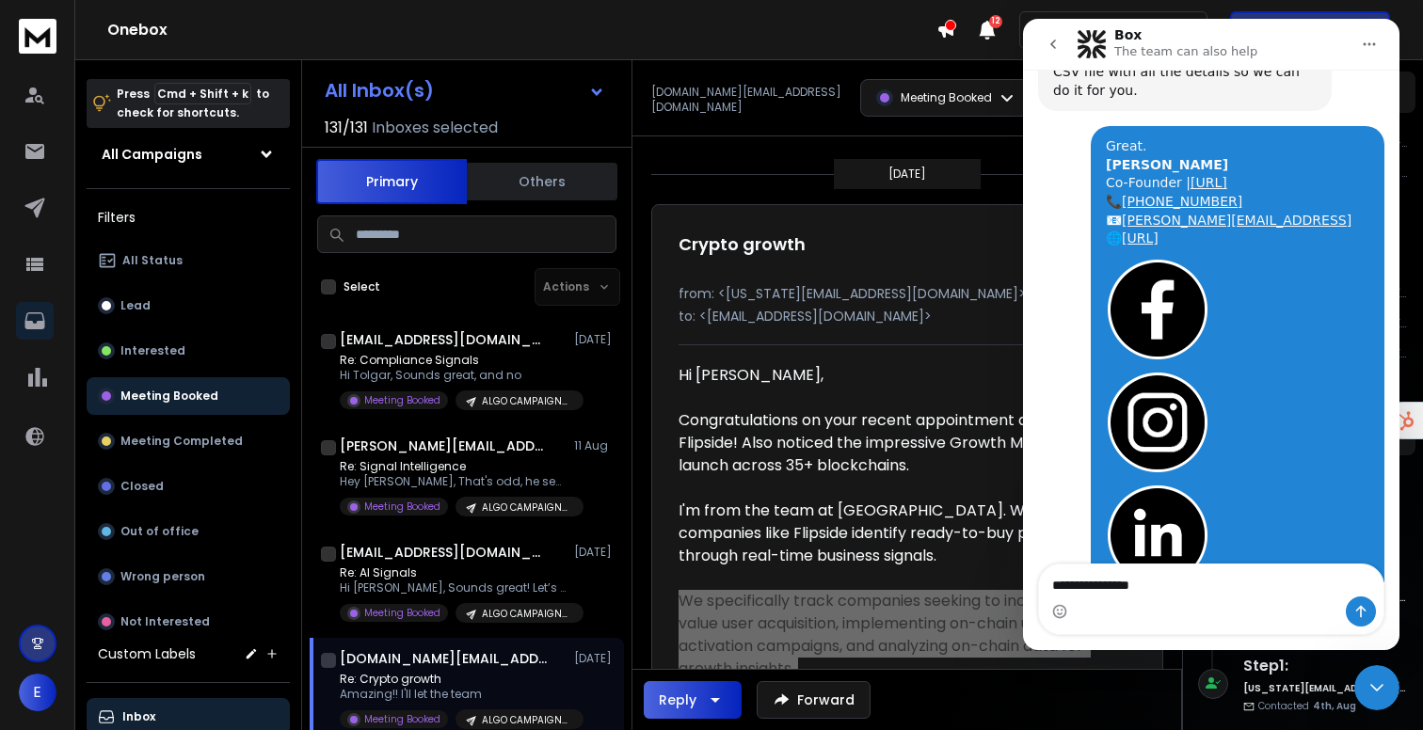
type textarea "**********"
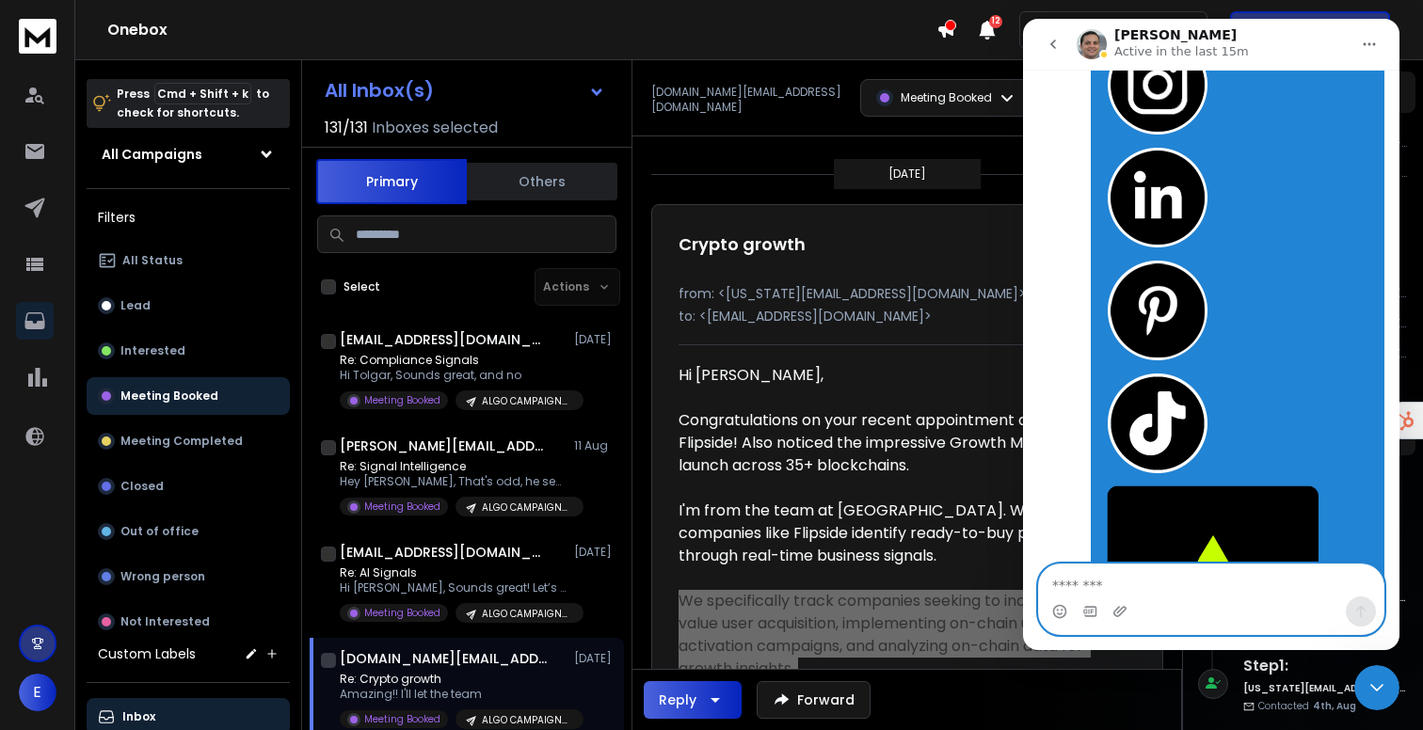
scroll to position [33743, 0]
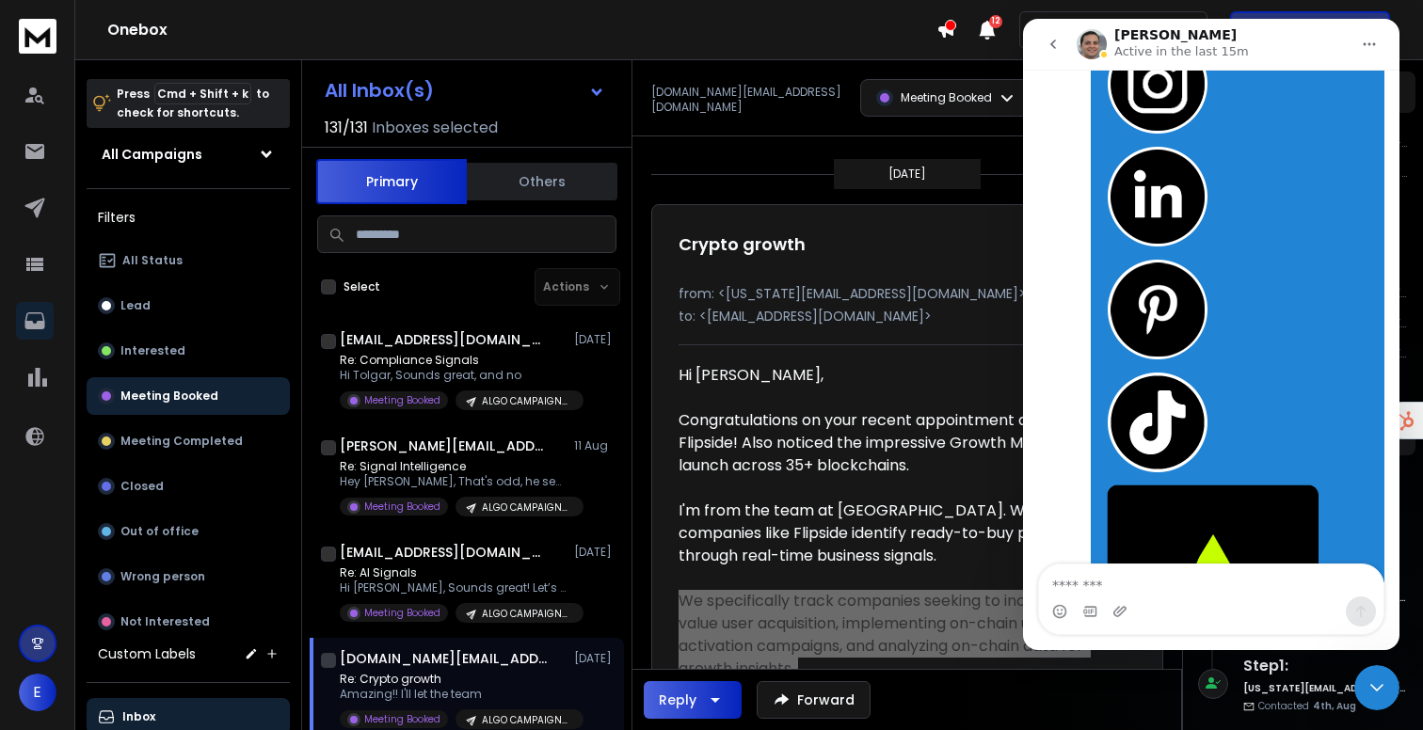
drag, startPoint x: 1152, startPoint y: 474, endPoint x: 1241, endPoint y: 472, distance: 89.4
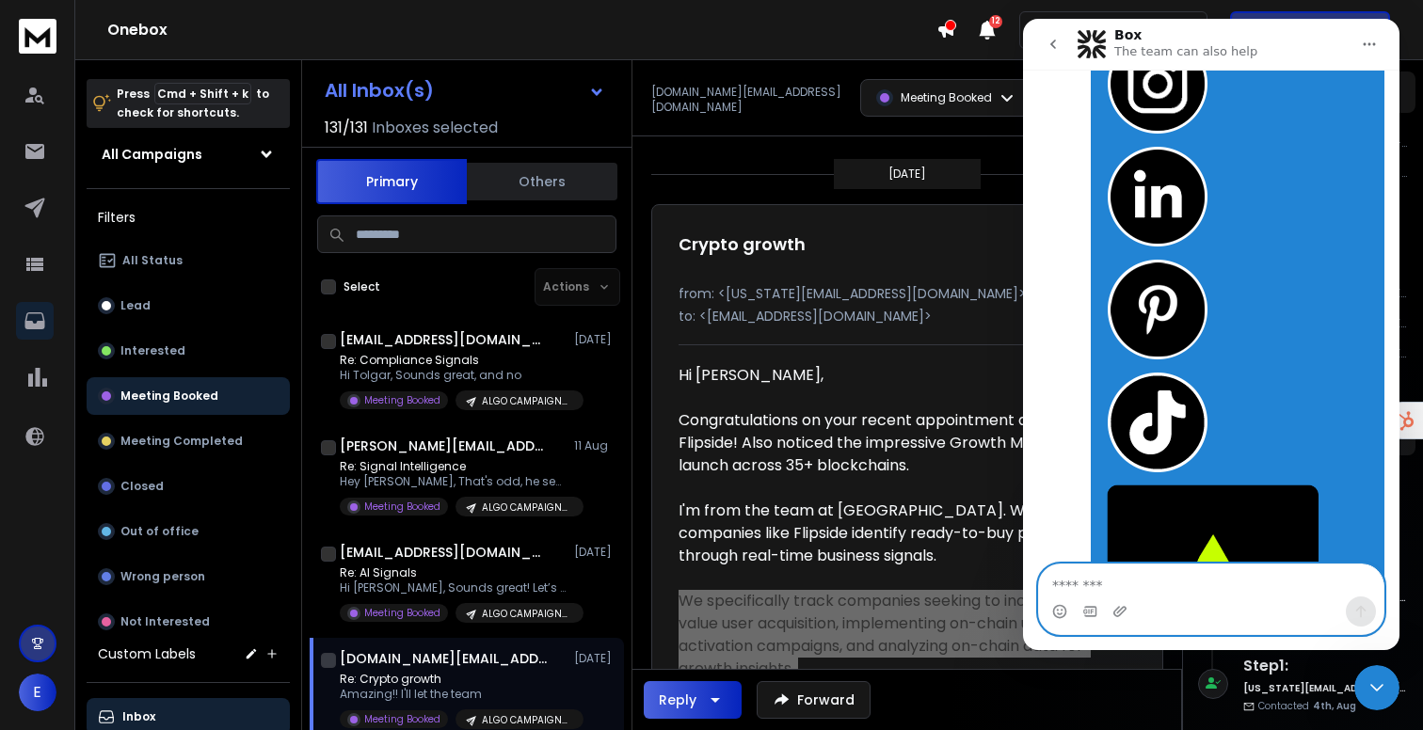
click at [1108, 569] on textarea "Message…" at bounding box center [1211, 581] width 344 height 32
type textarea "**********"
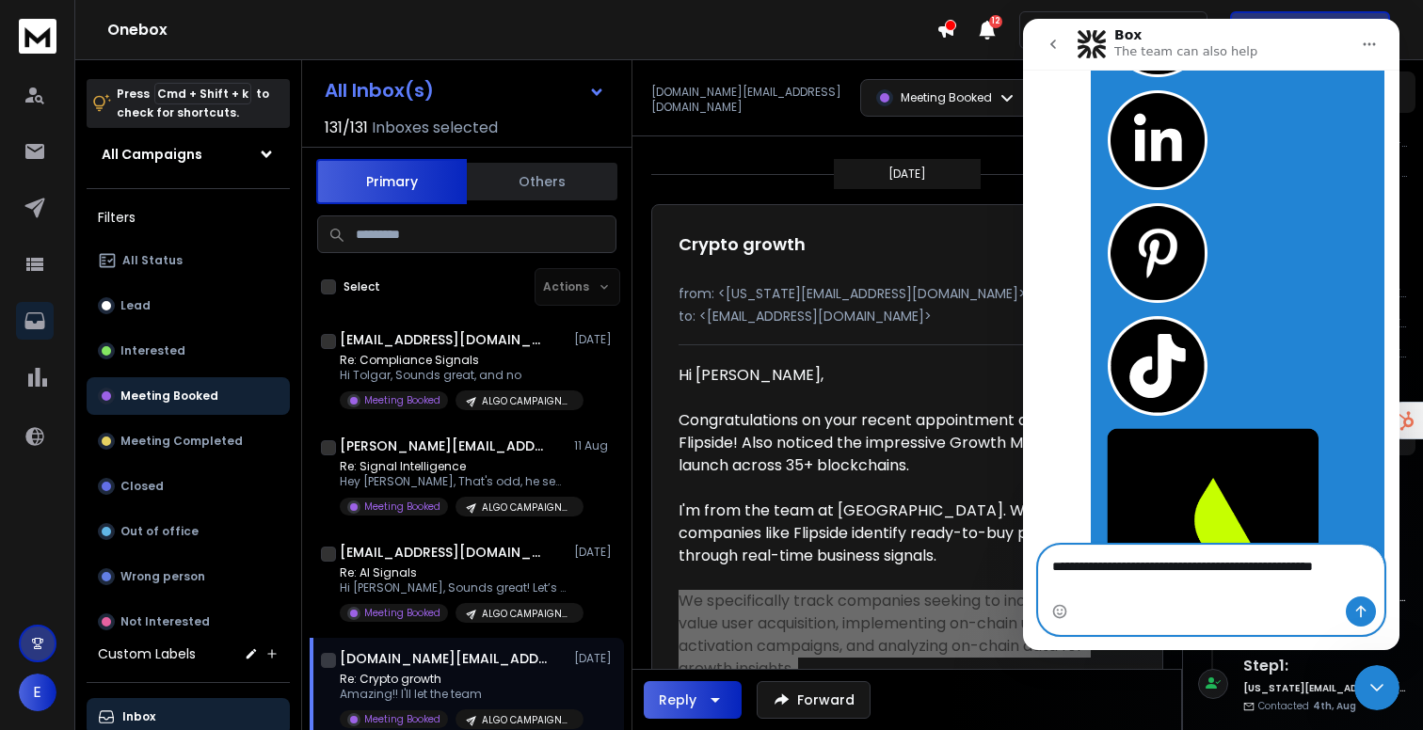
scroll to position [33818, 0]
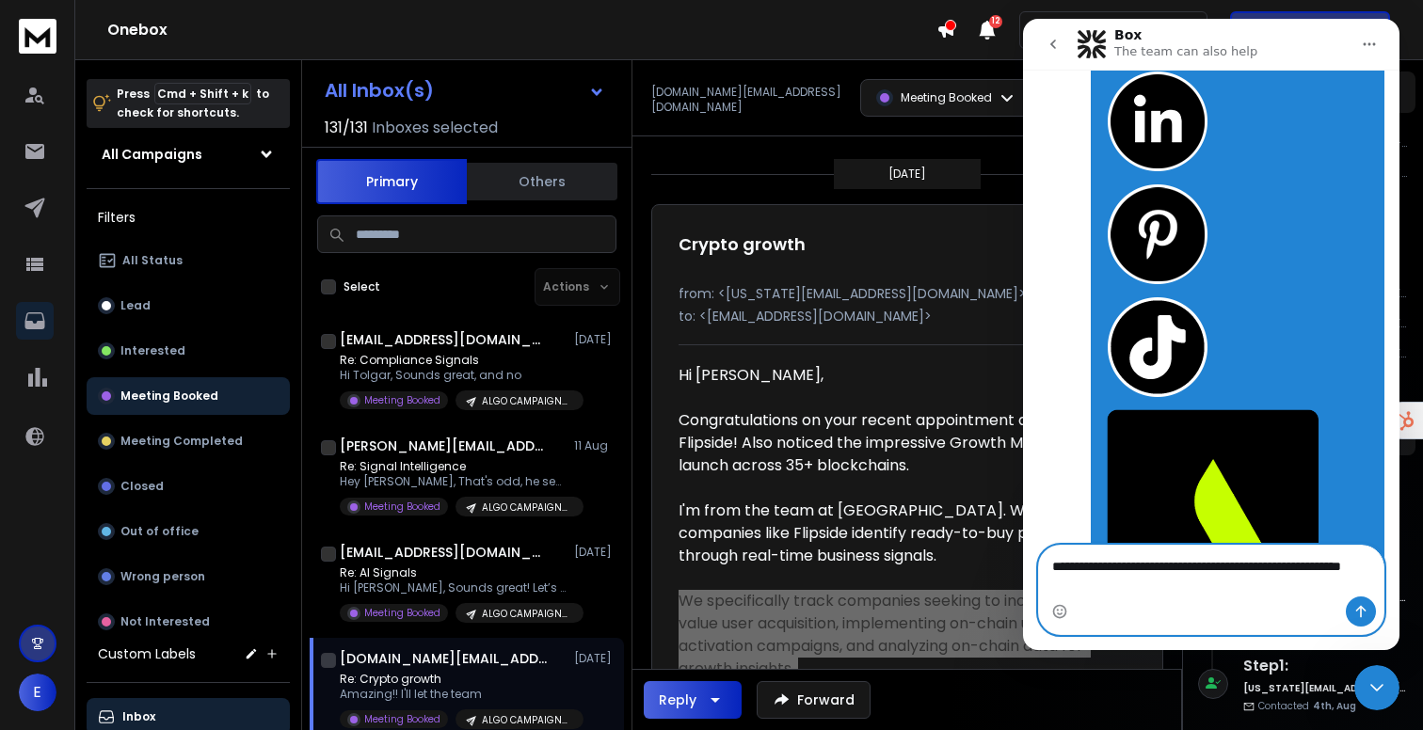
type textarea "**********"
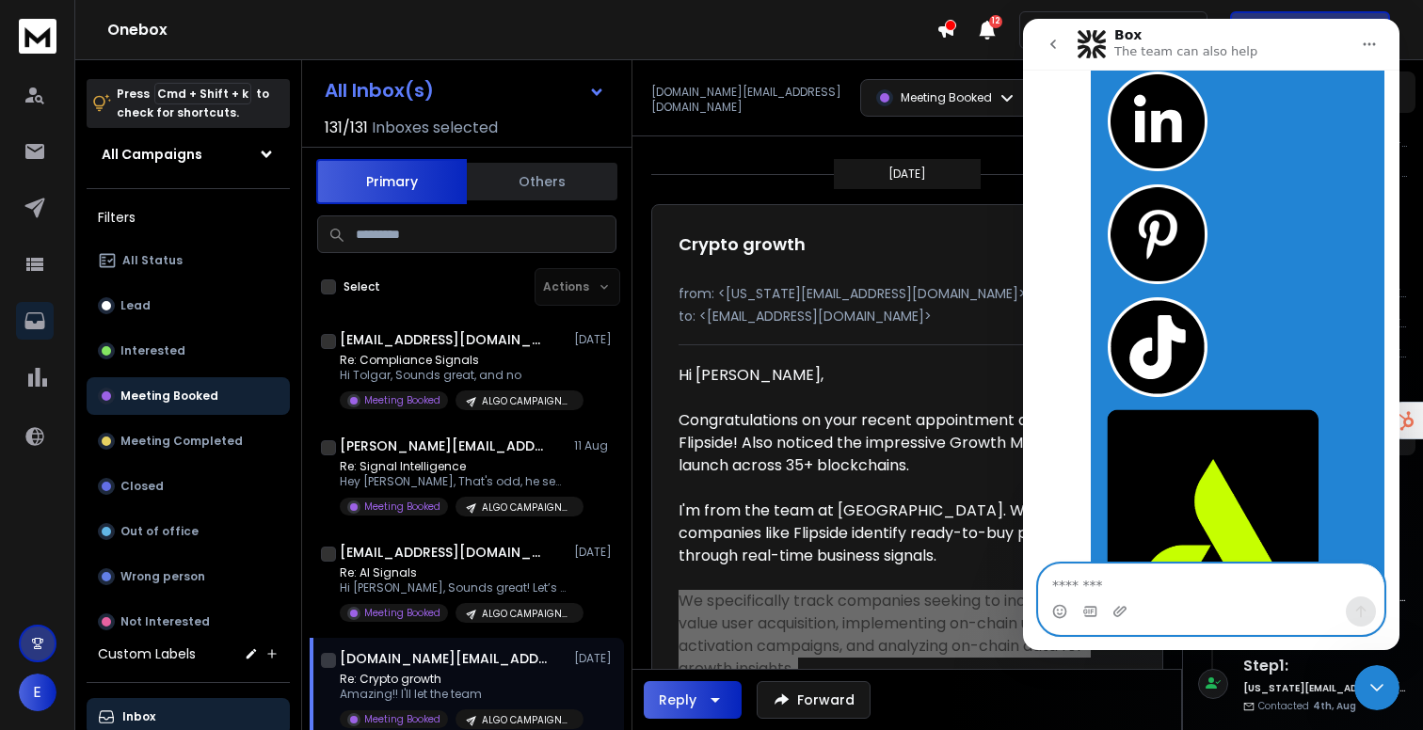
scroll to position [33861, 0]
